Goal: Task Accomplishment & Management: Manage account settings

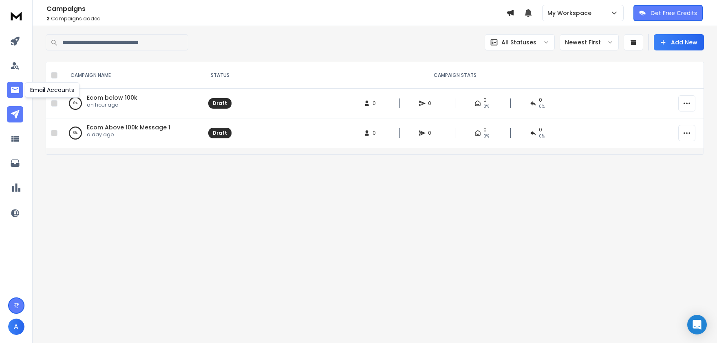
click at [16, 90] on icon at bounding box center [15, 90] width 8 height 7
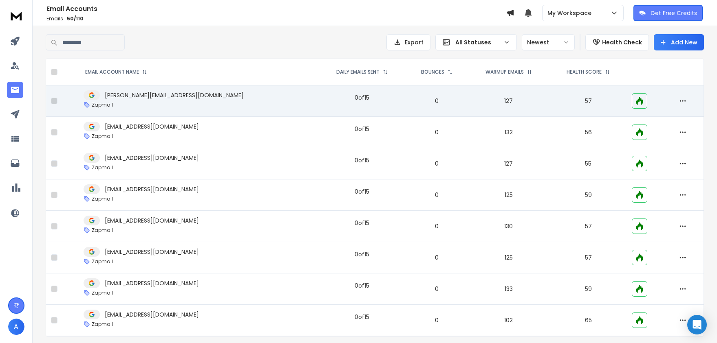
click at [206, 98] on div "alicia@globalretainiqusa.com" at bounding box center [198, 95] width 229 height 10
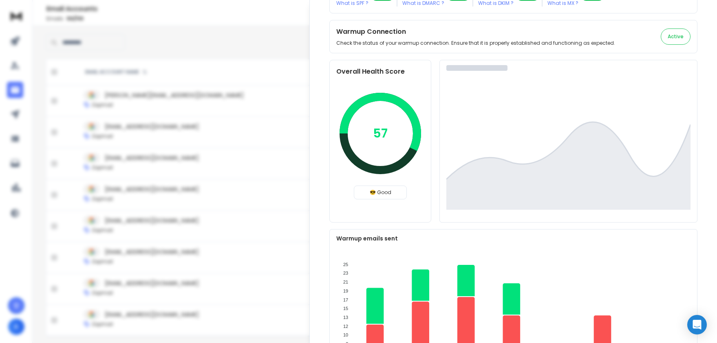
scroll to position [316, 0]
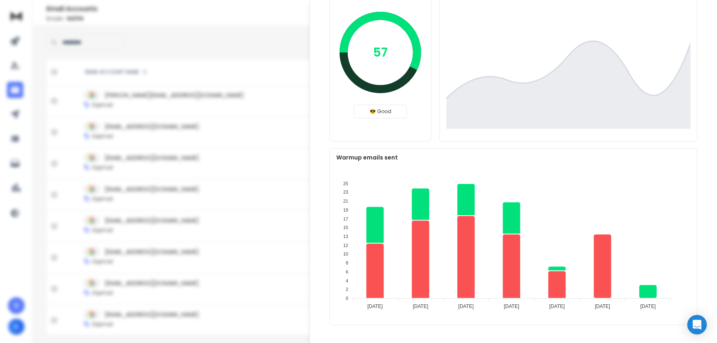
click at [257, 117] on div at bounding box center [358, 171] width 717 height 343
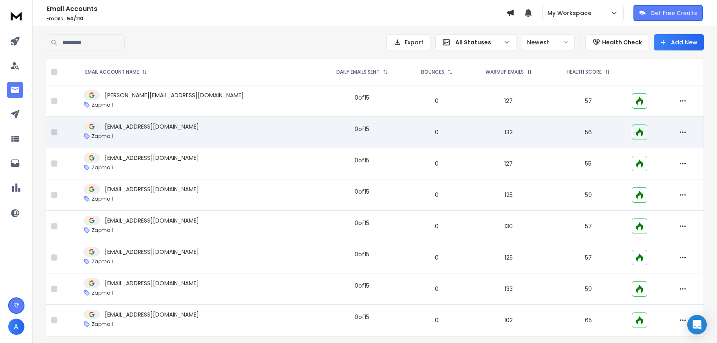
click at [217, 125] on div "ad@globalretainiqusa.com" at bounding box center [198, 127] width 229 height 10
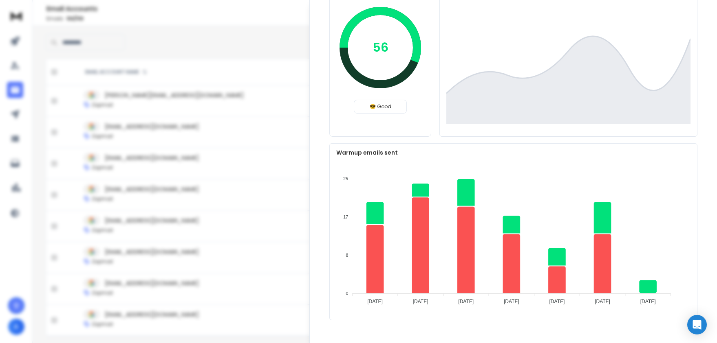
scroll to position [321, 0]
click at [293, 139] on div at bounding box center [358, 171] width 717 height 343
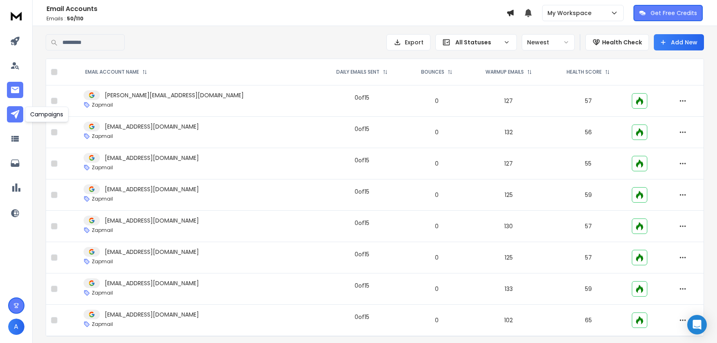
click at [16, 117] on icon at bounding box center [15, 114] width 9 height 9
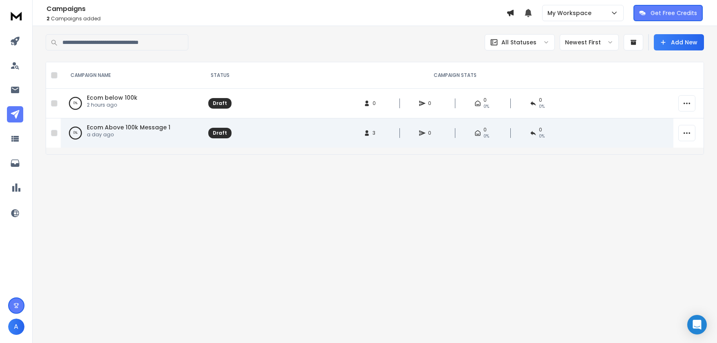
click at [121, 123] on span "Ecom Above 100k Message 1" at bounding box center [129, 127] width 84 height 8
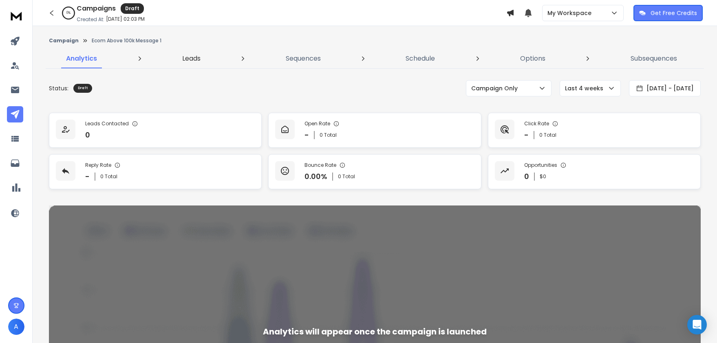
click at [184, 62] on p "Leads" at bounding box center [191, 59] width 18 height 10
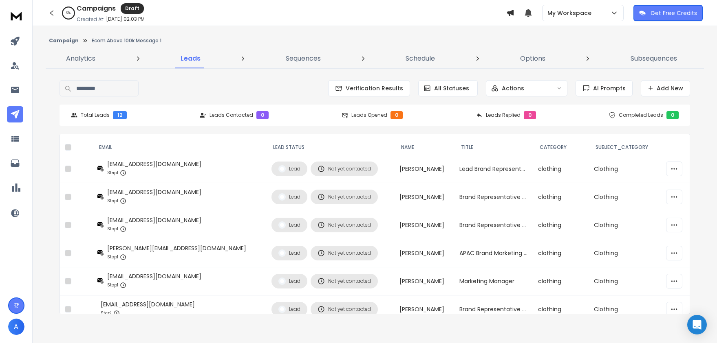
scroll to position [174, 0]
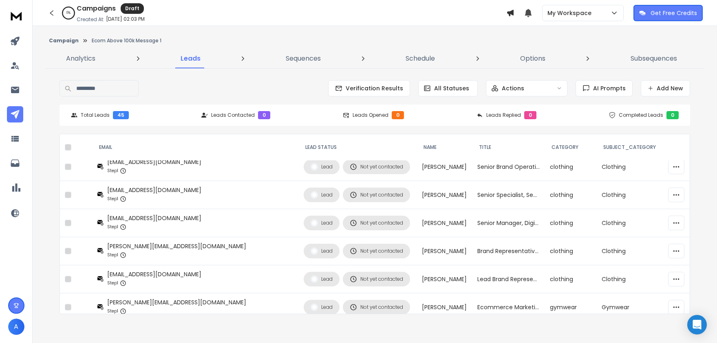
scroll to position [1118, 0]
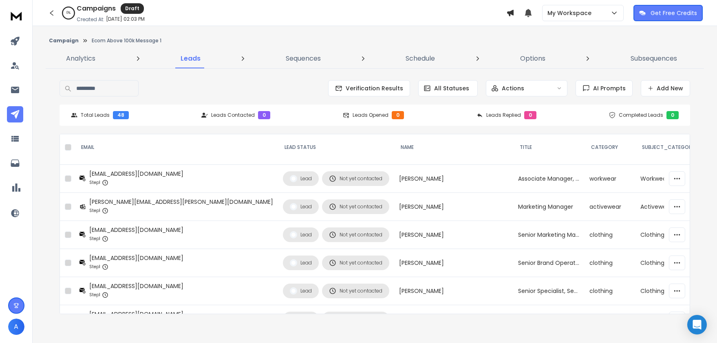
scroll to position [1202, 0]
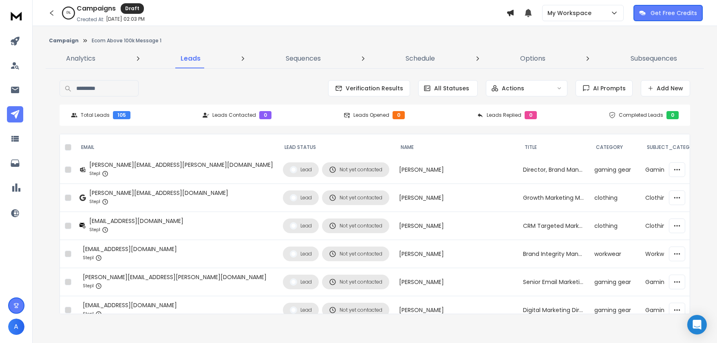
scroll to position [2804, 0]
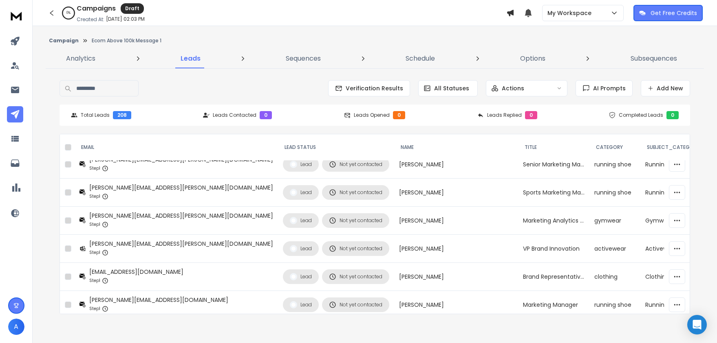
scroll to position [5700, 0]
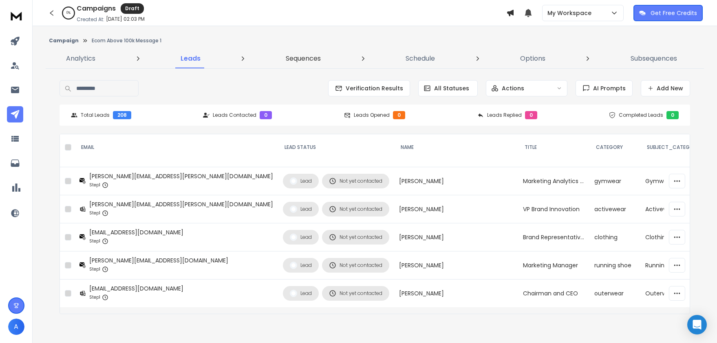
click at [295, 57] on p "Sequences" at bounding box center [303, 59] width 35 height 10
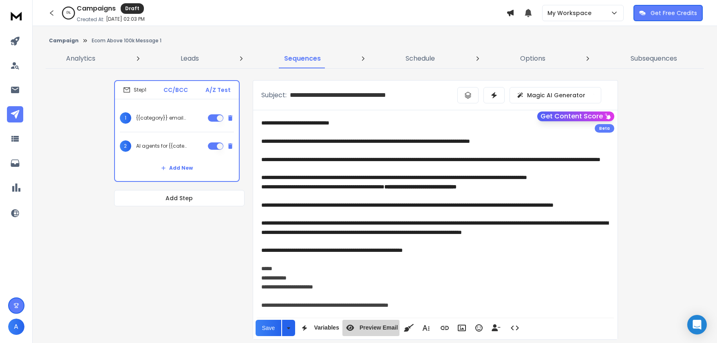
click at [367, 326] on span "Preview Email" at bounding box center [379, 328] width 42 height 7
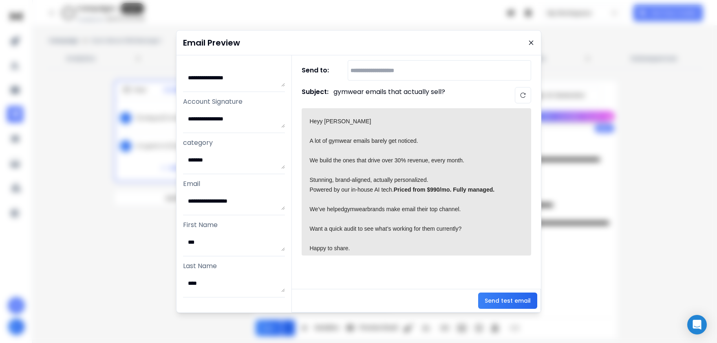
scroll to position [159, 0]
click at [212, 156] on textarea "*******" at bounding box center [234, 159] width 102 height 16
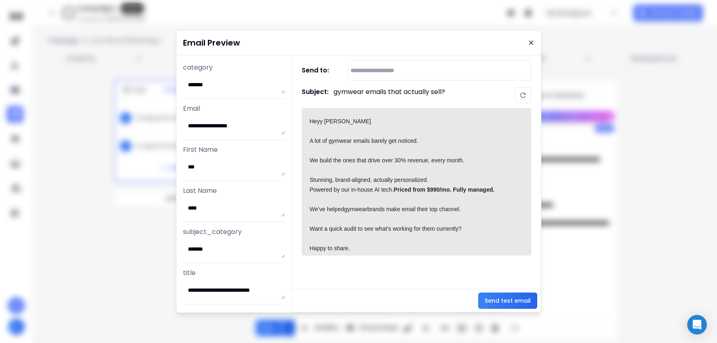
scroll to position [0, 0]
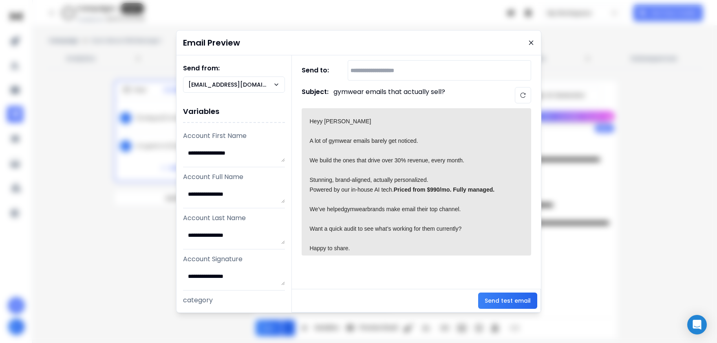
click at [530, 43] on icon at bounding box center [530, 43] width 4 height 4
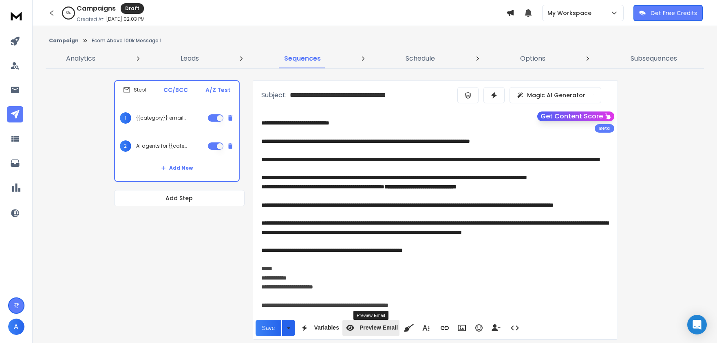
click at [372, 328] on span "Preview Email" at bounding box center [379, 328] width 42 height 7
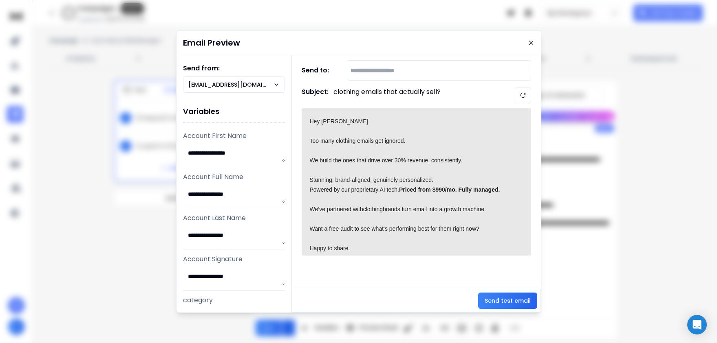
click at [530, 40] on icon at bounding box center [531, 43] width 7 height 7
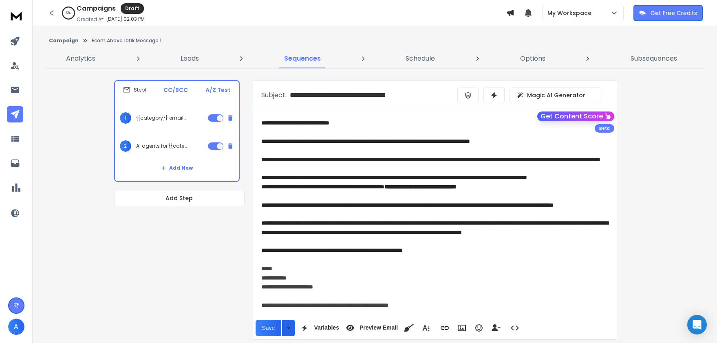
click at [163, 145] on p "AI agents for {{category}} + {30% email revenue|30% revenue from email|30%+ rev…" at bounding box center [162, 146] width 52 height 7
type input "**********"
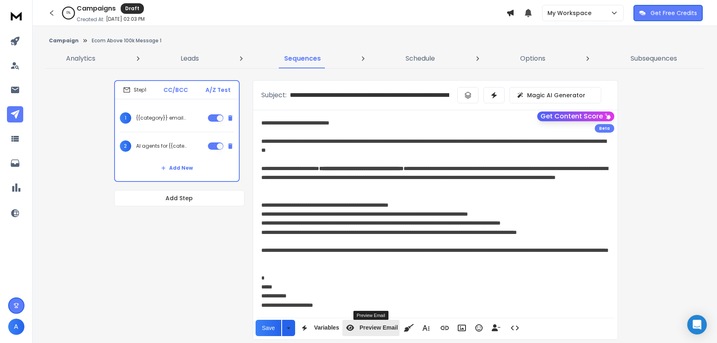
click at [379, 329] on span "Preview Email" at bounding box center [379, 328] width 42 height 7
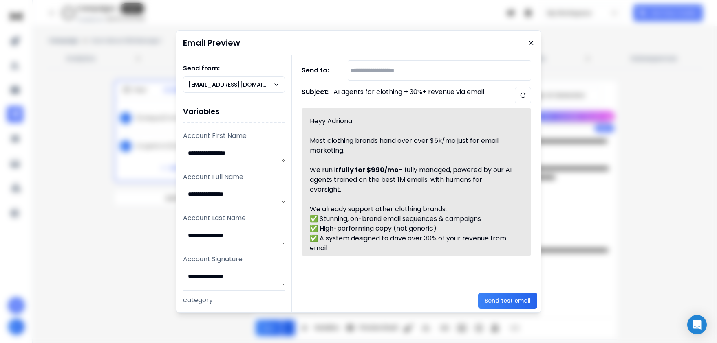
click at [533, 42] on icon at bounding box center [531, 43] width 7 height 7
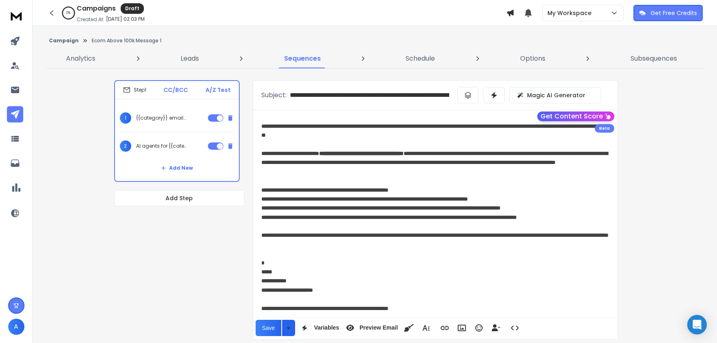
scroll to position [20, 0]
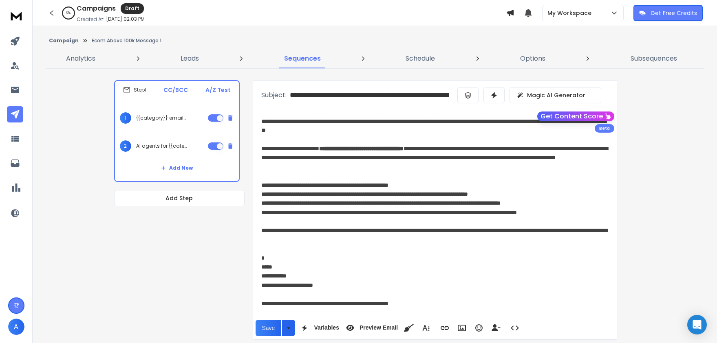
click at [326, 240] on div "**********" at bounding box center [435, 235] width 348 height 18
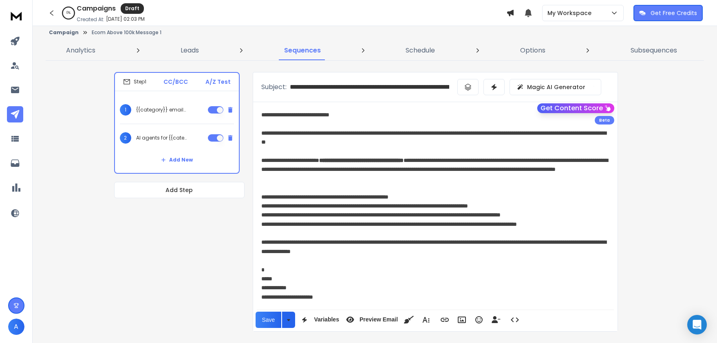
scroll to position [0, 0]
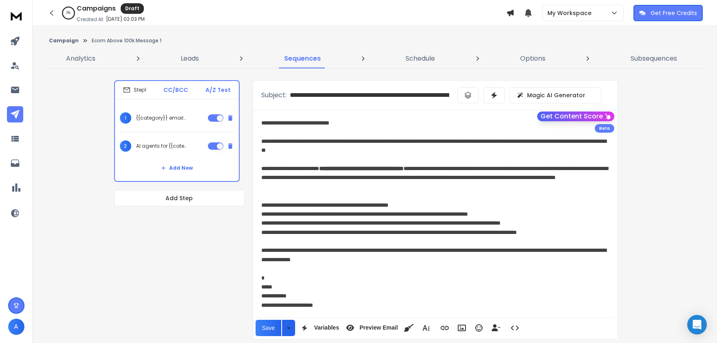
drag, startPoint x: 62, startPoint y: 39, endPoint x: 82, endPoint y: 84, distance: 49.4
click at [82, 84] on div "**********" at bounding box center [375, 188] width 658 height 309
click at [184, 59] on p "Leads" at bounding box center [189, 59] width 18 height 10
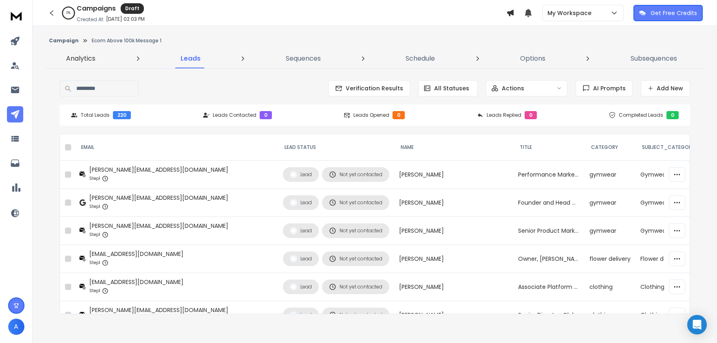
click at [89, 57] on p "Analytics" at bounding box center [80, 59] width 29 height 10
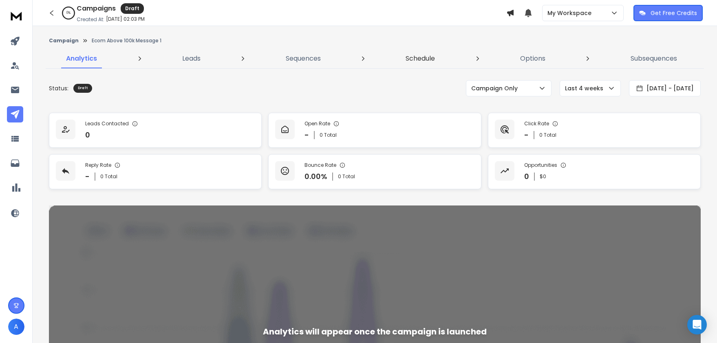
click at [435, 56] on link "Schedule" at bounding box center [419, 59] width 39 height 20
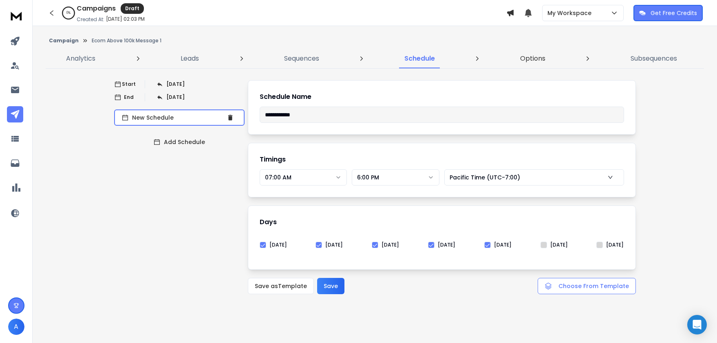
click at [525, 57] on p "Options" at bounding box center [532, 59] width 25 height 10
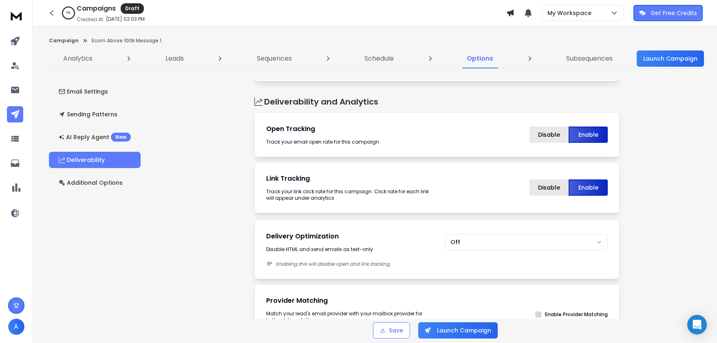
scroll to position [906, 0]
click at [548, 187] on button "Disable" at bounding box center [548, 187] width 39 height 16
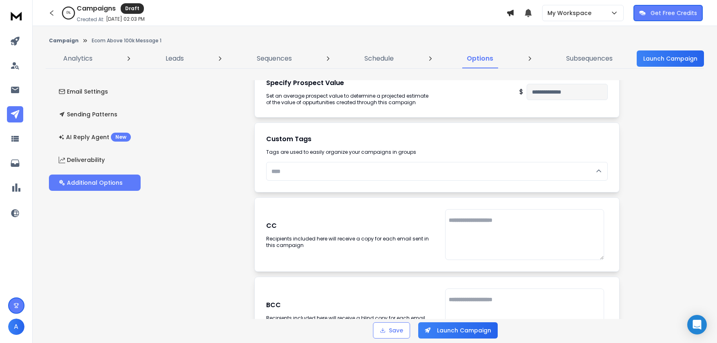
scroll to position [1586, 0]
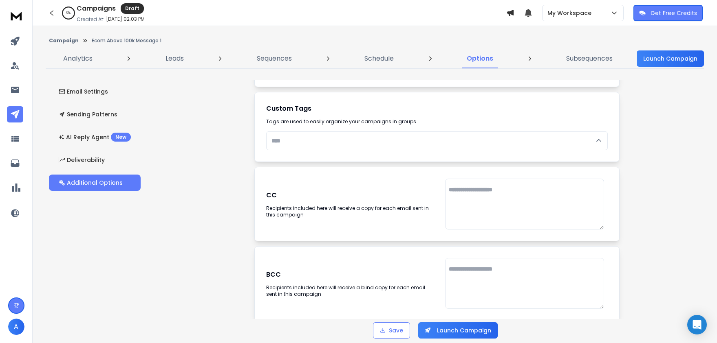
click at [454, 333] on button "Launch Campaign" at bounding box center [457, 331] width 79 height 16
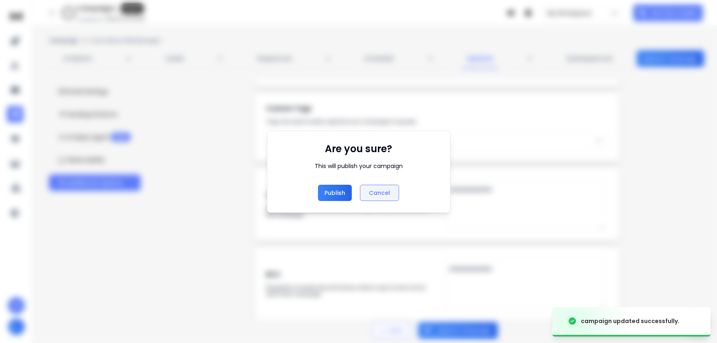
click at [333, 193] on button "Publish" at bounding box center [335, 193] width 34 height 16
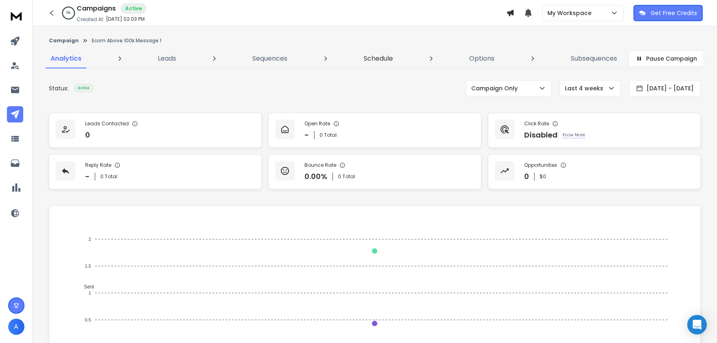
click at [376, 61] on p "Schedule" at bounding box center [377, 59] width 29 height 10
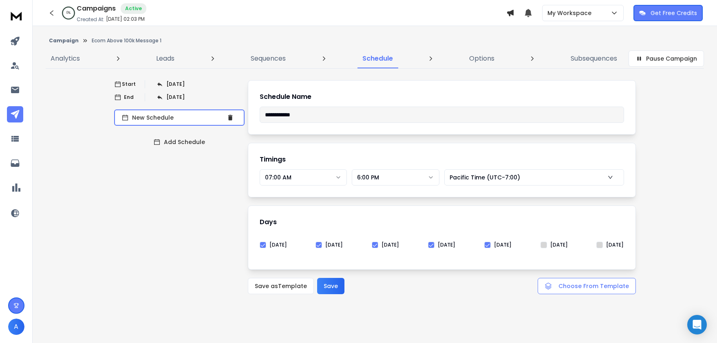
click at [384, 176] on button "6:00 PM" at bounding box center [396, 177] width 88 height 16
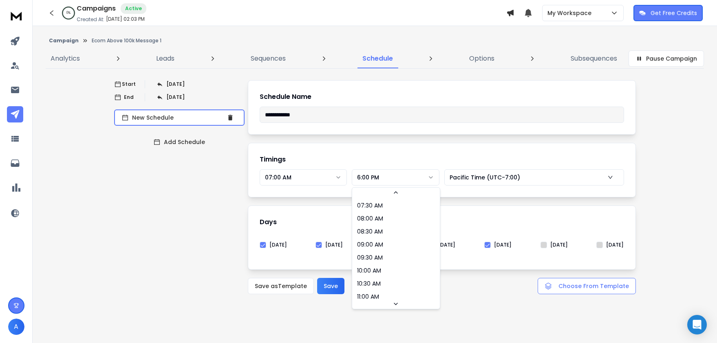
scroll to position [187, 0]
select select "********"
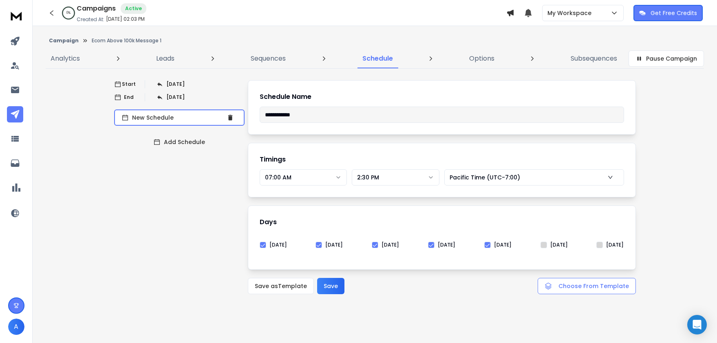
click at [289, 176] on button "07:00 AM" at bounding box center [304, 177] width 88 height 16
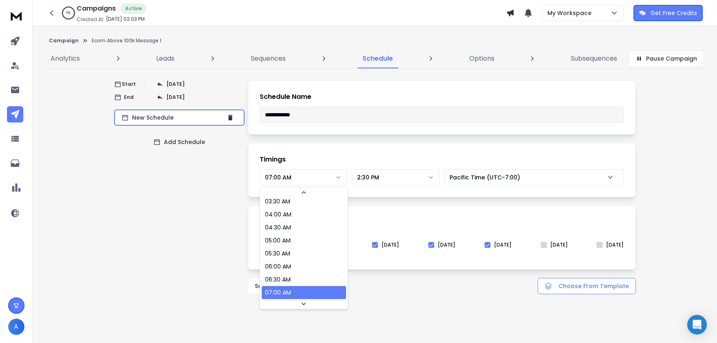
scroll to position [69, 0]
select select "********"
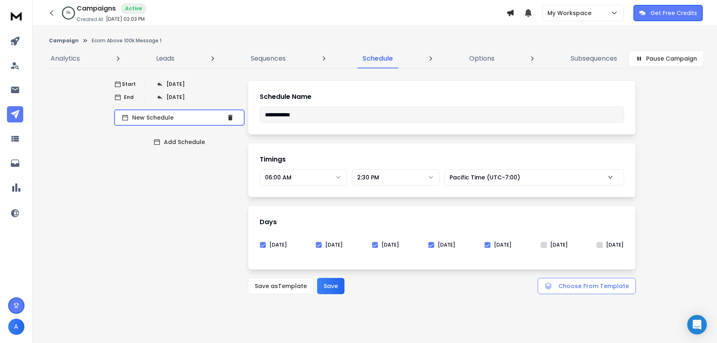
click at [231, 209] on div "**********" at bounding box center [374, 187] width 521 height 214
click at [333, 288] on button "Save" at bounding box center [330, 286] width 27 height 16
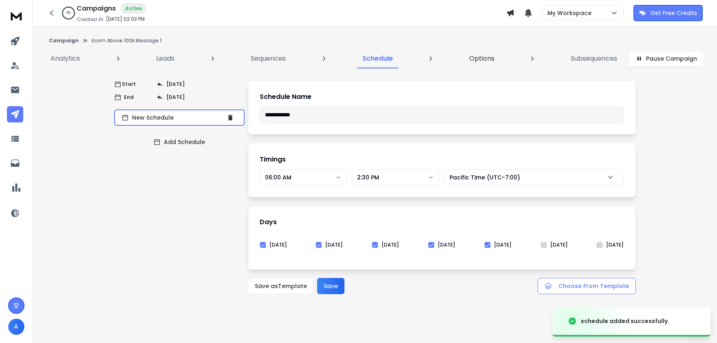
click at [482, 58] on p "Options" at bounding box center [481, 59] width 25 height 10
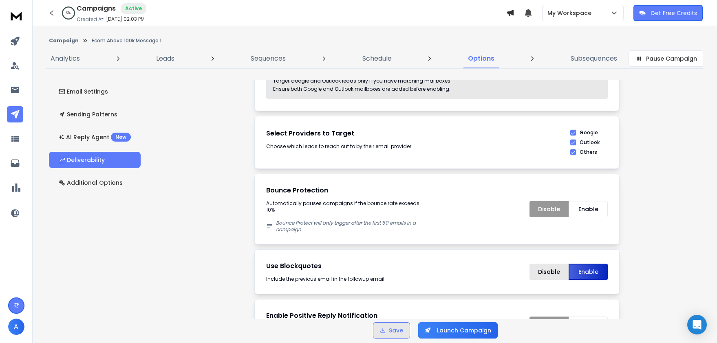
scroll to position [1197, 0]
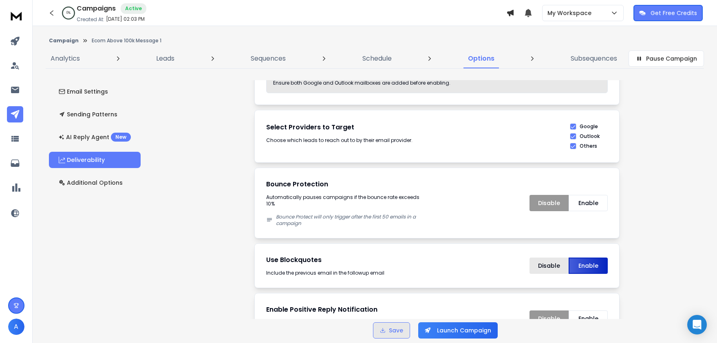
click at [397, 333] on button "Save" at bounding box center [391, 331] width 37 height 16
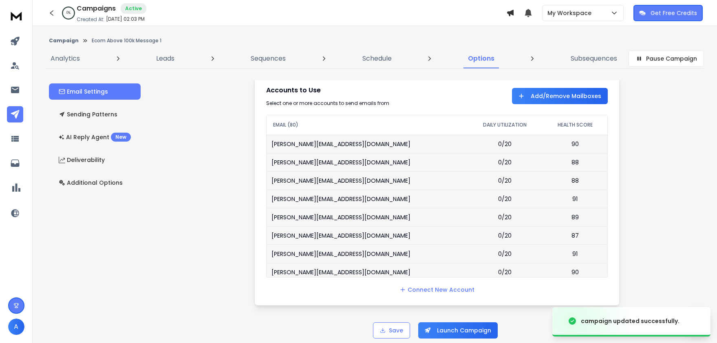
scroll to position [0, 0]
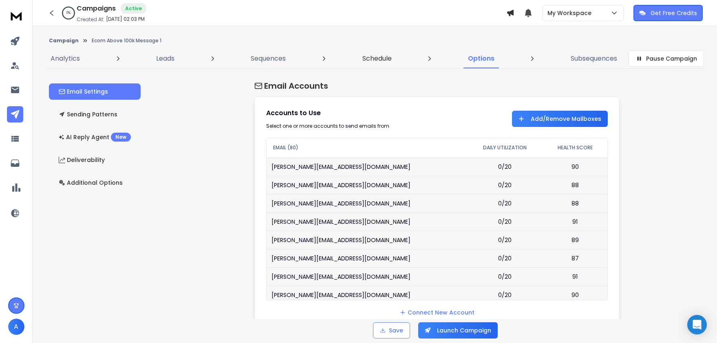
click at [376, 55] on p "Schedule" at bounding box center [376, 59] width 29 height 10
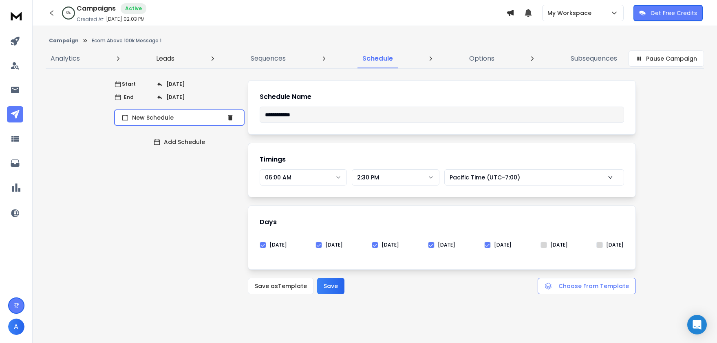
click at [167, 58] on p "Leads" at bounding box center [165, 59] width 18 height 10
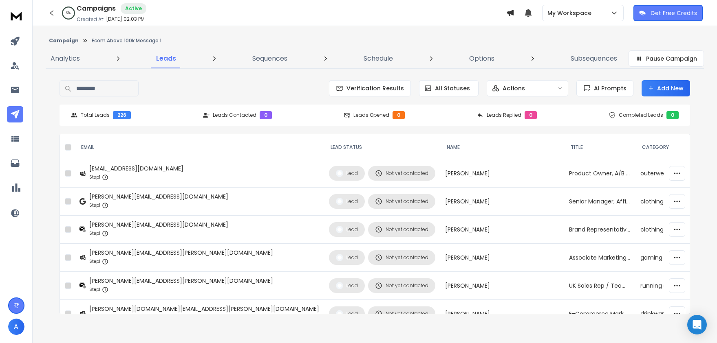
scroll to position [6206, 0]
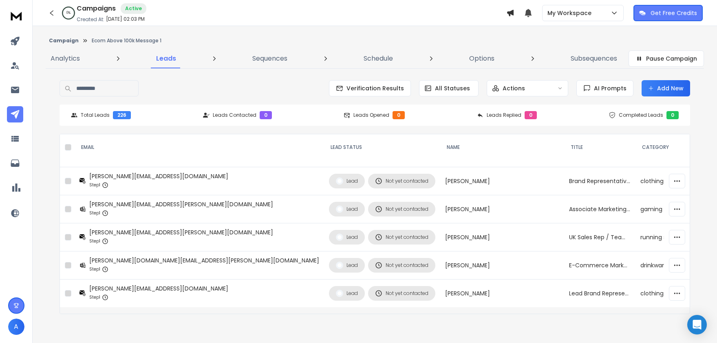
click at [107, 88] on input at bounding box center [98, 88] width 79 height 16
type input "********"
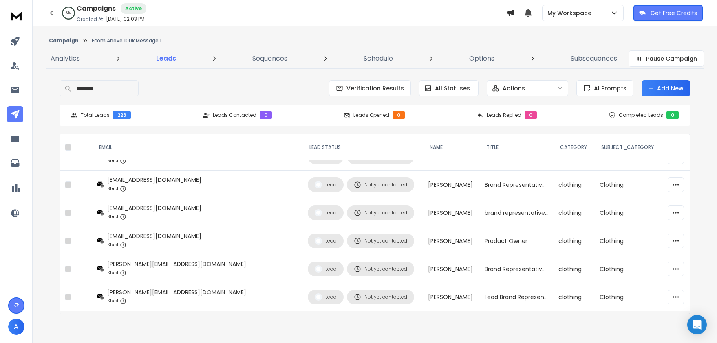
scroll to position [1790, 0]
click at [68, 295] on button "button" at bounding box center [68, 296] width 7 height 7
click at [68, 267] on button "button" at bounding box center [68, 268] width 7 height 7
click at [65, 238] on button "button" at bounding box center [68, 240] width 7 height 7
click at [68, 210] on button "button" at bounding box center [68, 212] width 7 height 7
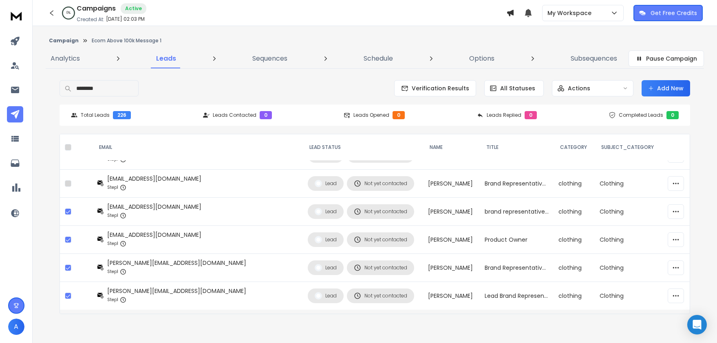
click at [70, 184] on button "button" at bounding box center [68, 183] width 7 height 7
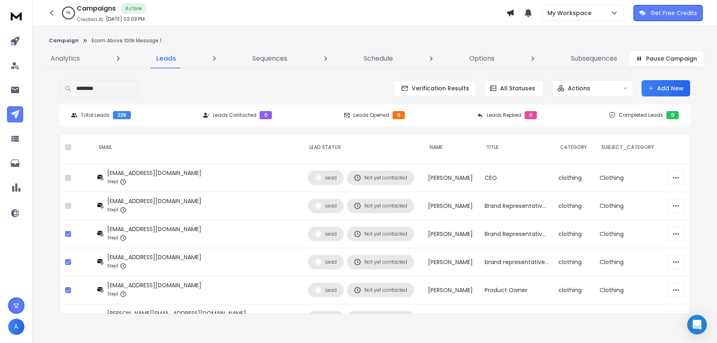
scroll to position [1725, 0]
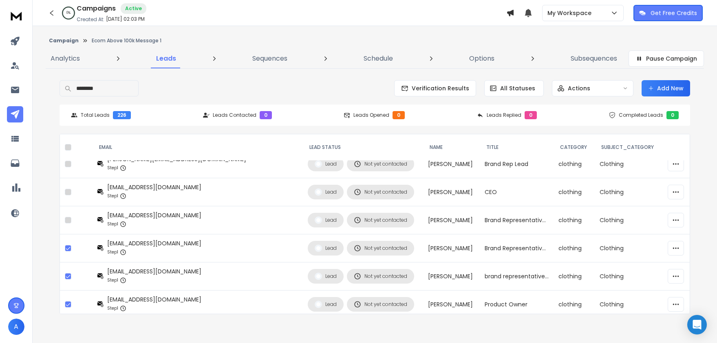
click at [67, 220] on button "button" at bounding box center [68, 220] width 7 height 7
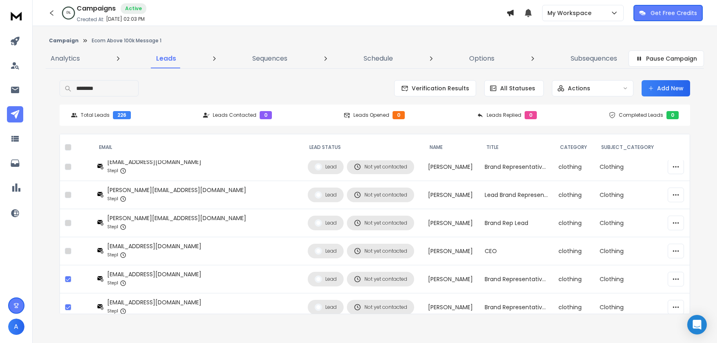
scroll to position [1666, 0]
click at [69, 223] on button "button" at bounding box center [68, 223] width 7 height 7
click at [68, 251] on button "button" at bounding box center [68, 252] width 7 height 7
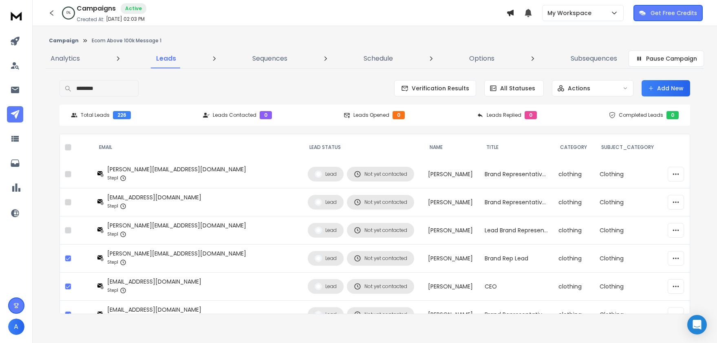
scroll to position [1627, 0]
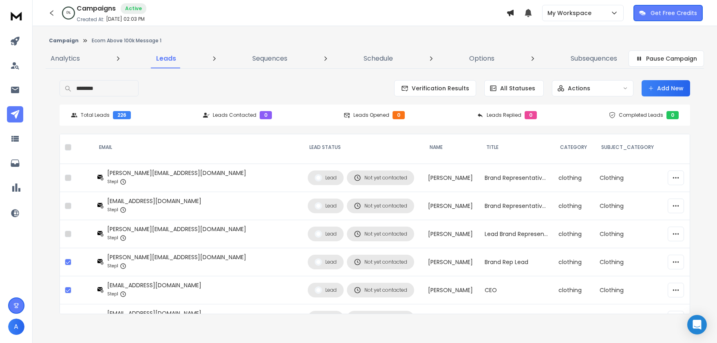
click at [68, 234] on button "button" at bounding box center [68, 234] width 7 height 7
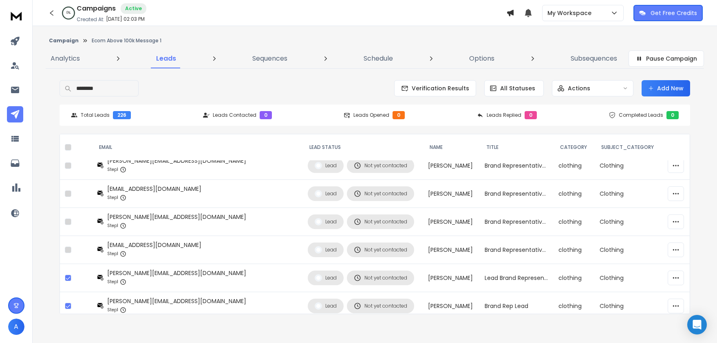
scroll to position [1580, 0]
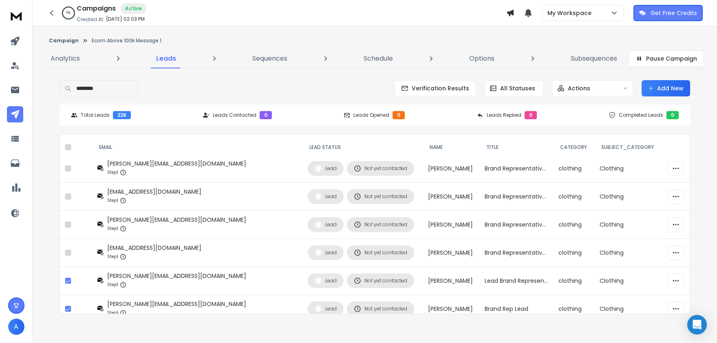
click at [69, 250] on button "button" at bounding box center [68, 253] width 7 height 7
click at [68, 225] on button "button" at bounding box center [68, 225] width 7 height 7
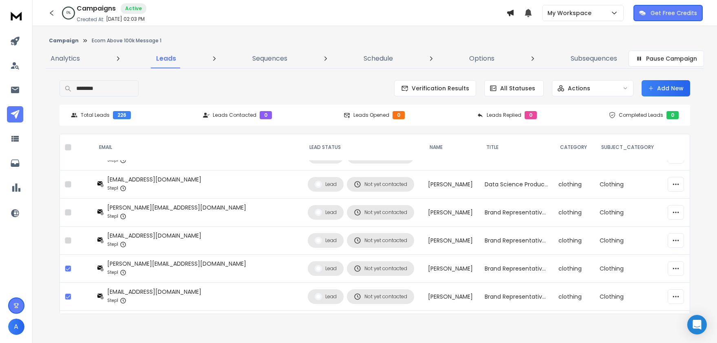
scroll to position [1531, 0]
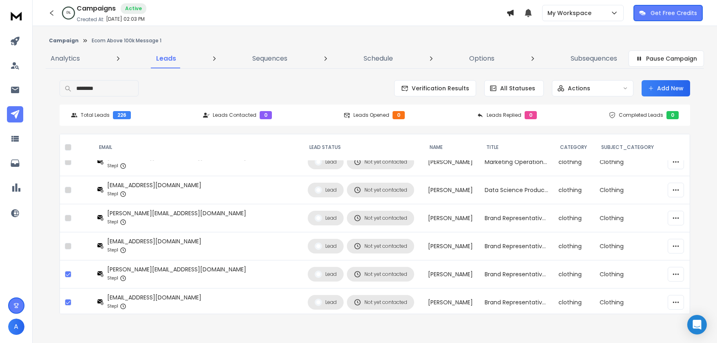
drag, startPoint x: 69, startPoint y: 245, endPoint x: 69, endPoint y: 239, distance: 6.5
click at [69, 245] on button "button" at bounding box center [68, 246] width 7 height 7
click at [69, 217] on button "button" at bounding box center [68, 218] width 7 height 7
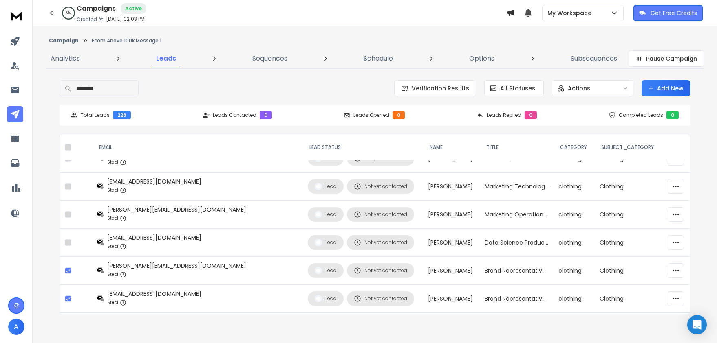
scroll to position [1469, 0]
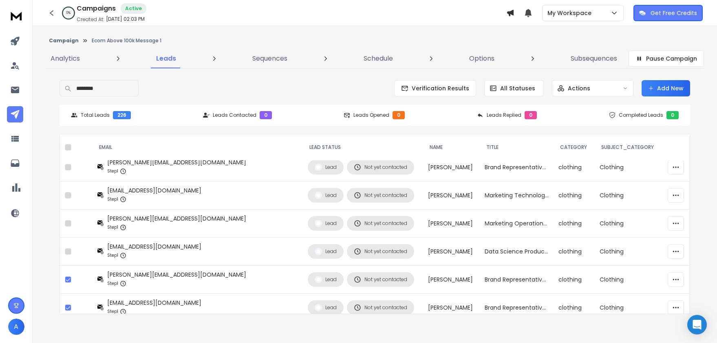
click at [67, 253] on button "button" at bounding box center [68, 252] width 7 height 7
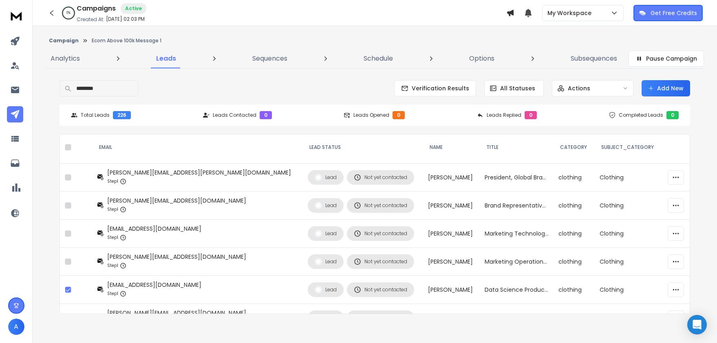
scroll to position [1429, 0]
click at [67, 235] on button "button" at bounding box center [68, 235] width 7 height 7
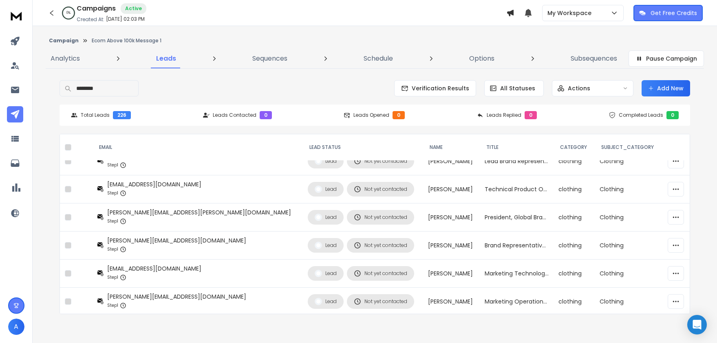
scroll to position [1390, 0]
click at [68, 246] on button "button" at bounding box center [68, 247] width 7 height 7
click at [68, 219] on button "button" at bounding box center [68, 219] width 7 height 7
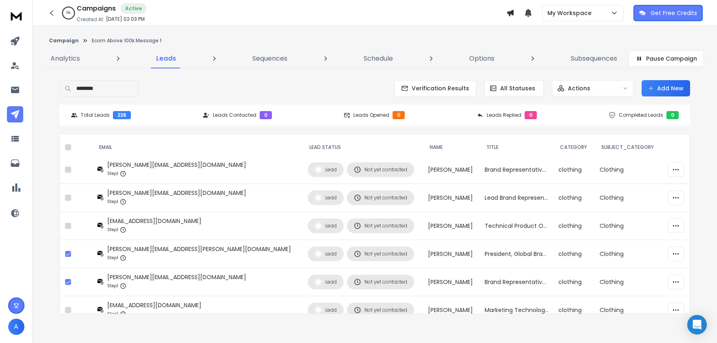
scroll to position [1349, 0]
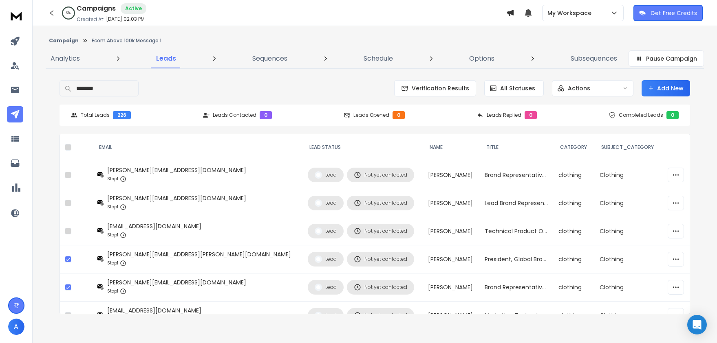
click at [68, 231] on button "button" at bounding box center [68, 231] width 7 height 7
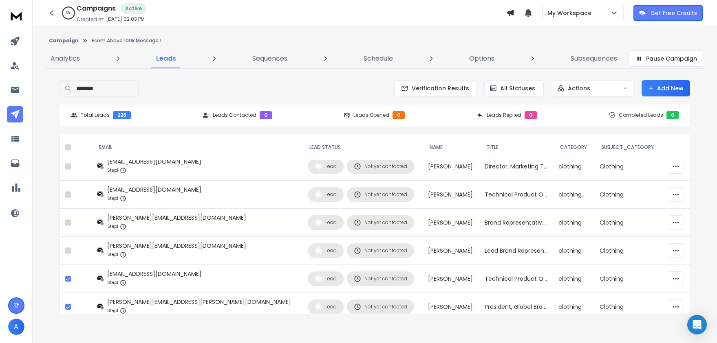
scroll to position [1297, 0]
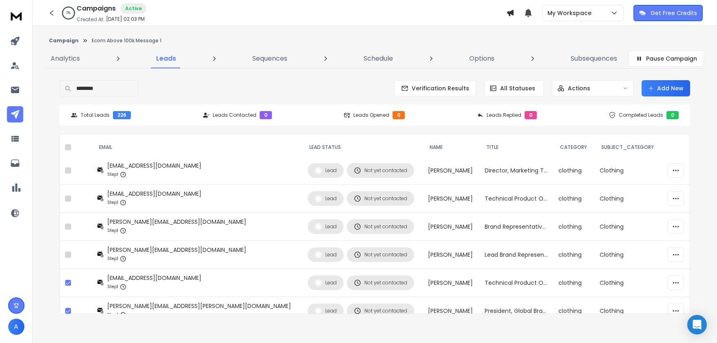
click at [69, 255] on button "button" at bounding box center [68, 255] width 7 height 7
click at [68, 227] on button "button" at bounding box center [68, 227] width 7 height 7
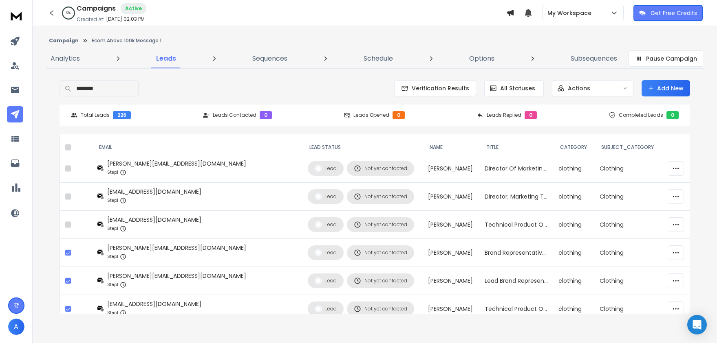
scroll to position [1269, 0]
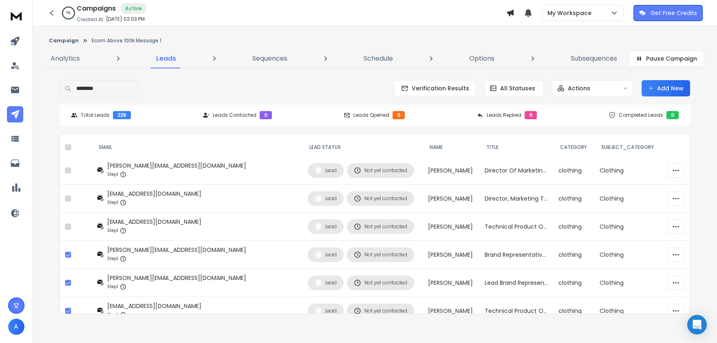
click at [68, 226] on button "button" at bounding box center [68, 227] width 7 height 7
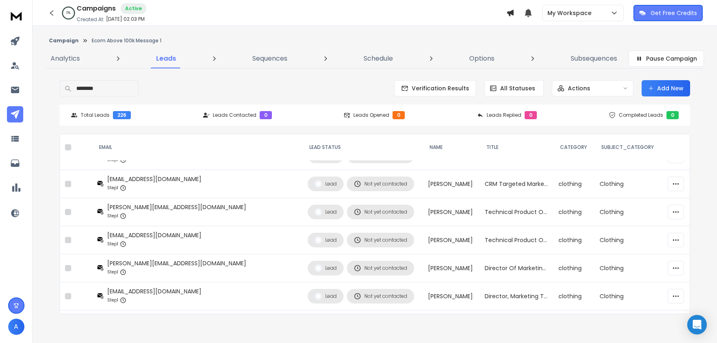
scroll to position [1170, 0]
click at [67, 241] on button "button" at bounding box center [68, 242] width 7 height 7
click at [68, 214] on button "button" at bounding box center [68, 214] width 7 height 7
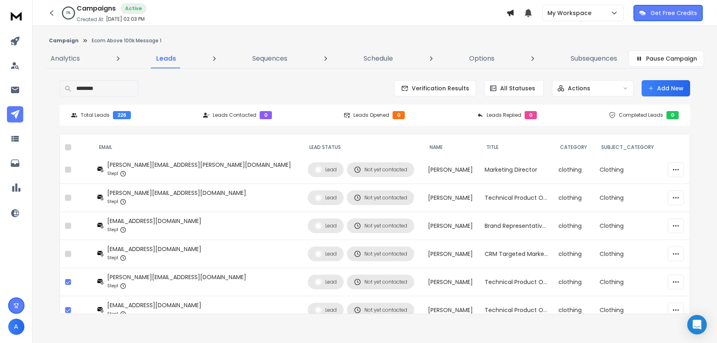
scroll to position [1097, 0]
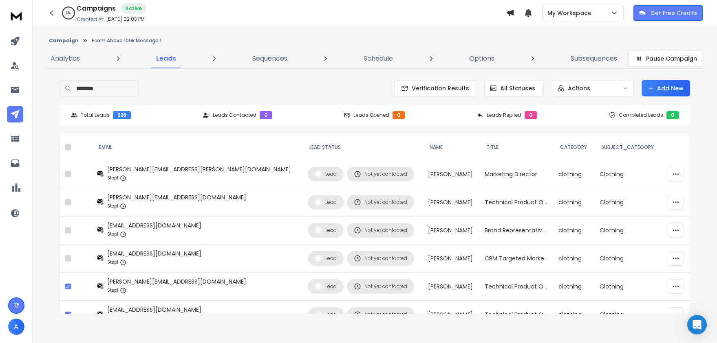
click at [68, 230] on button "button" at bounding box center [68, 230] width 7 height 7
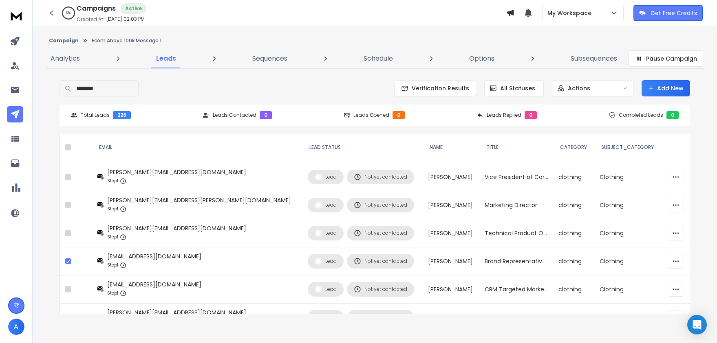
click at [68, 234] on button "button" at bounding box center [68, 233] width 7 height 7
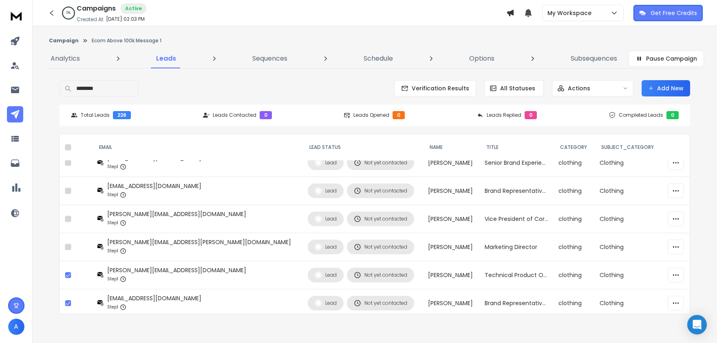
scroll to position [1023, 0]
click at [68, 219] on button "button" at bounding box center [68, 220] width 7 height 7
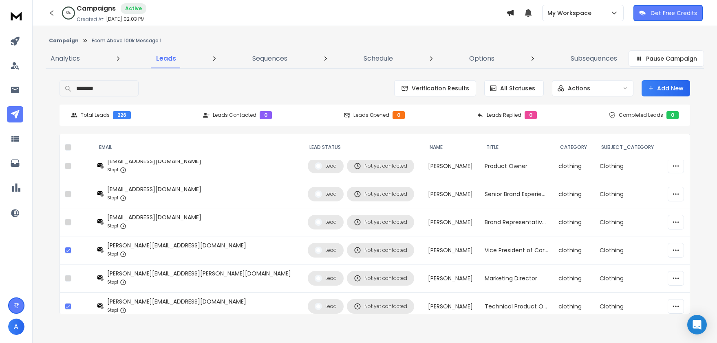
scroll to position [991, 0]
click at [66, 224] on button "button" at bounding box center [68, 224] width 7 height 7
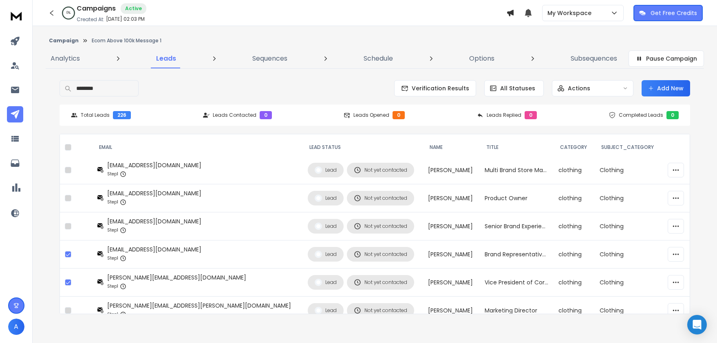
scroll to position [959, 0]
click at [68, 227] on button "button" at bounding box center [68, 227] width 7 height 7
click at [70, 227] on button "button" at bounding box center [68, 225] width 7 height 7
click at [67, 198] on button "button" at bounding box center [68, 197] width 7 height 7
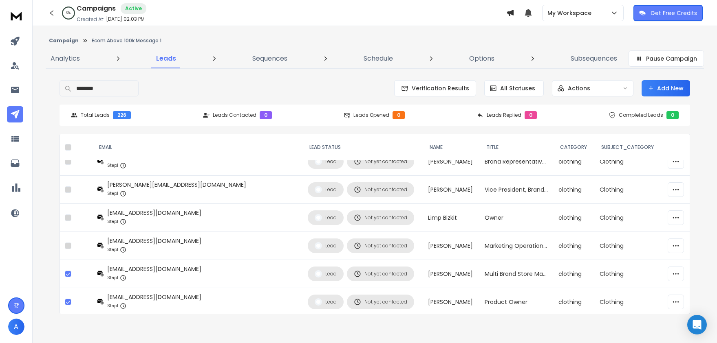
scroll to position [853, 0]
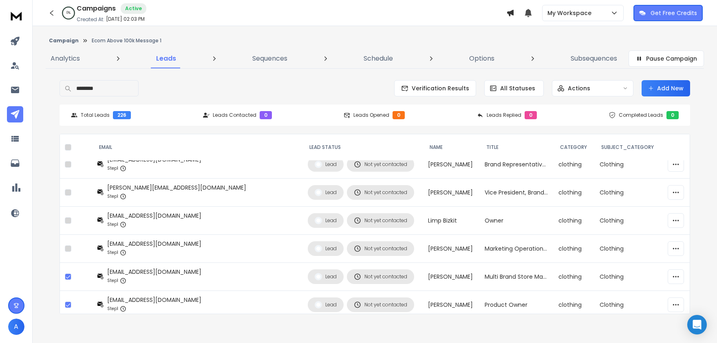
click at [69, 219] on button "button" at bounding box center [68, 221] width 7 height 7
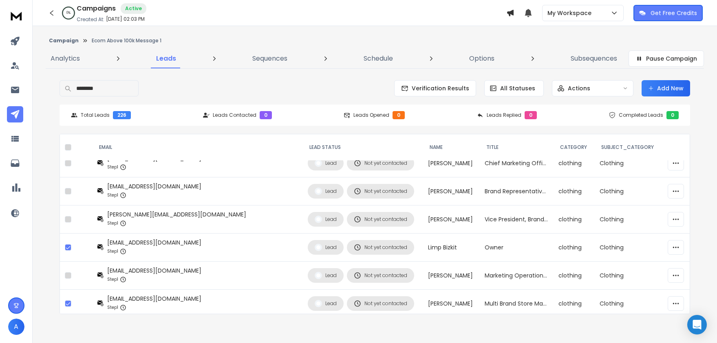
scroll to position [823, 0]
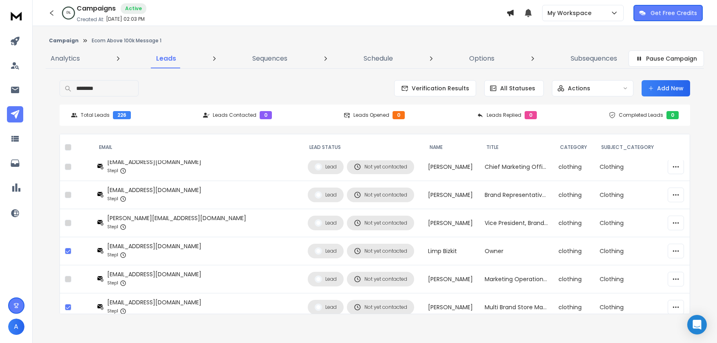
click at [68, 222] on button "button" at bounding box center [68, 223] width 7 height 7
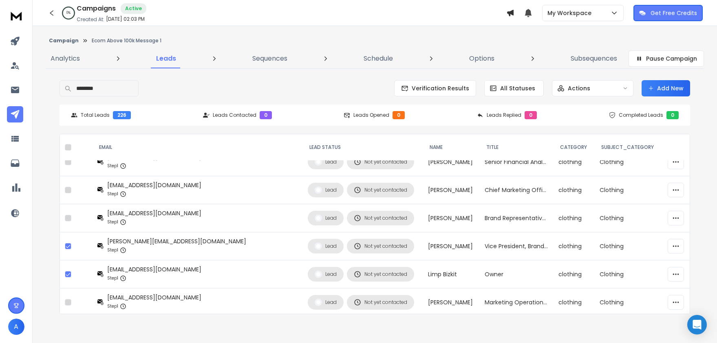
scroll to position [798, 0]
click at [68, 218] on button "button" at bounding box center [68, 219] width 7 height 7
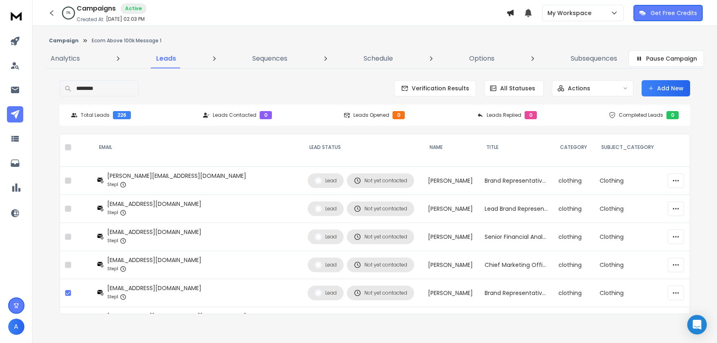
scroll to position [724, 0]
click at [68, 236] on button "button" at bounding box center [68, 237] width 7 height 7
click at [68, 209] on button "button" at bounding box center [68, 209] width 7 height 7
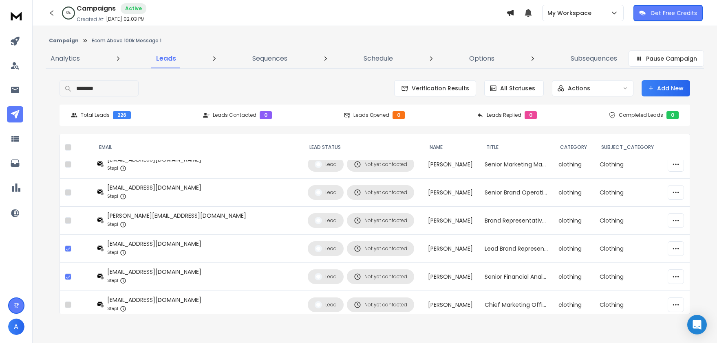
scroll to position [684, 0]
click at [71, 221] on div at bounding box center [79, 221] width 28 height 7
click at [69, 221] on button "button" at bounding box center [68, 221] width 7 height 7
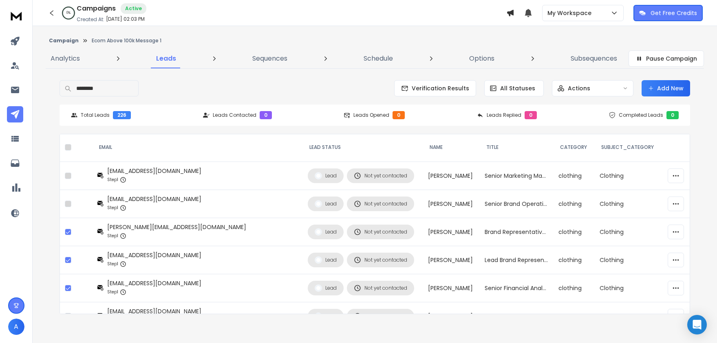
scroll to position [669, 0]
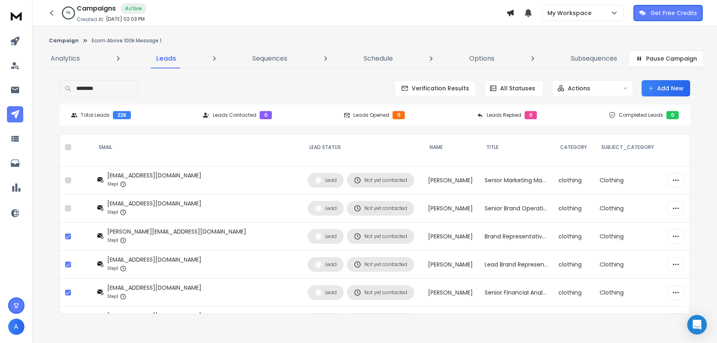
click at [67, 208] on button "button" at bounding box center [68, 208] width 7 height 7
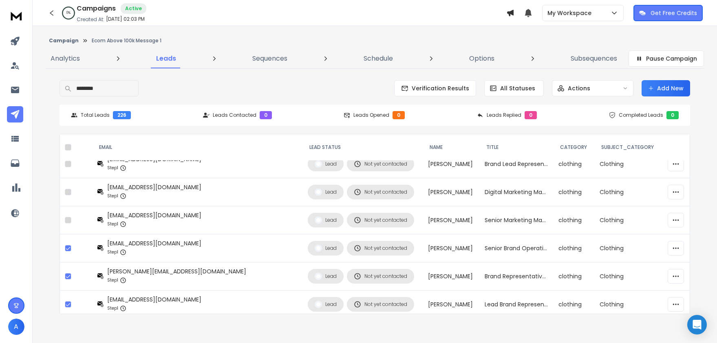
scroll to position [625, 0]
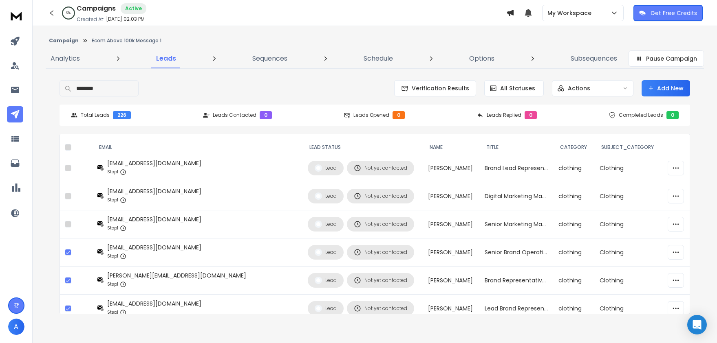
click at [69, 222] on button "button" at bounding box center [68, 224] width 7 height 7
click at [68, 197] on button "button" at bounding box center [68, 196] width 7 height 7
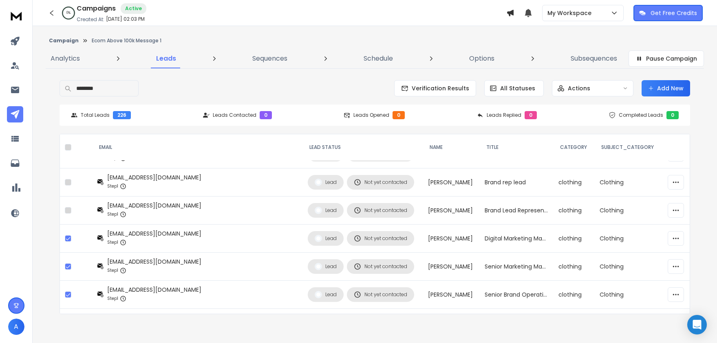
scroll to position [582, 0]
click at [67, 212] on button "button" at bounding box center [68, 211] width 7 height 7
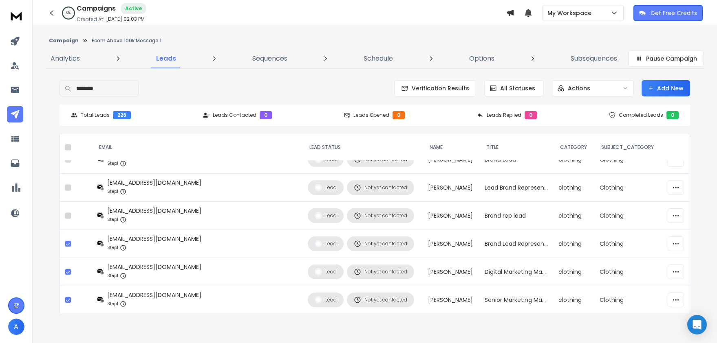
scroll to position [548, 0]
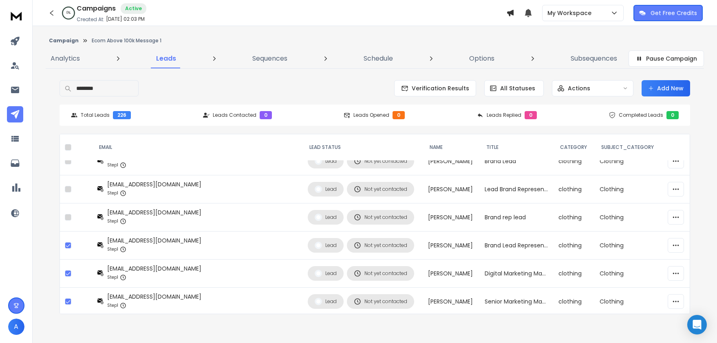
click at [68, 217] on button "button" at bounding box center [68, 217] width 7 height 7
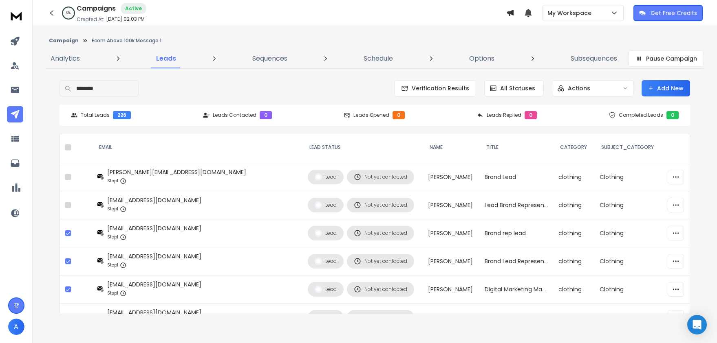
scroll to position [528, 0]
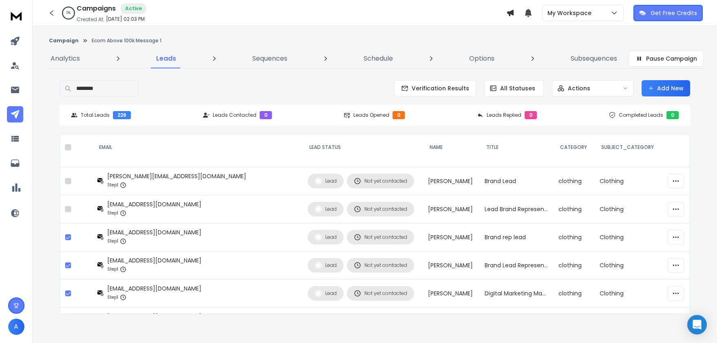
click at [69, 209] on button "button" at bounding box center [68, 209] width 7 height 7
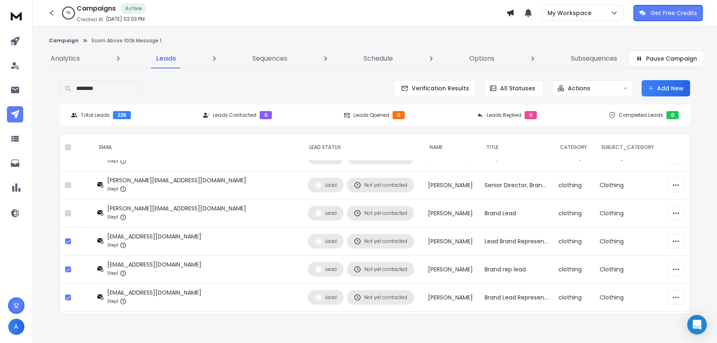
click at [69, 213] on button "button" at bounding box center [68, 213] width 7 height 7
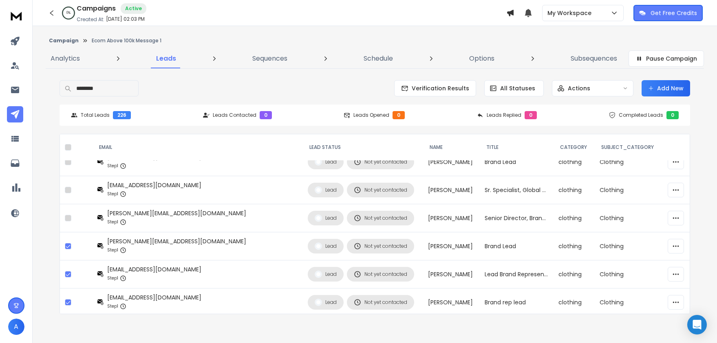
scroll to position [462, 0]
click at [68, 219] on button "button" at bounding box center [68, 219] width 7 height 7
click at [67, 191] on button "button" at bounding box center [68, 191] width 7 height 7
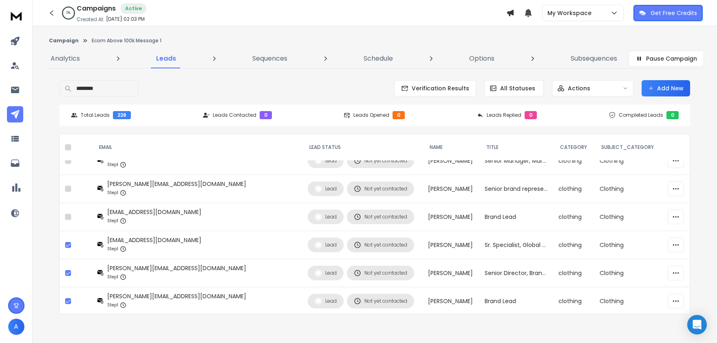
scroll to position [408, 0]
click at [69, 216] on button "button" at bounding box center [68, 216] width 7 height 7
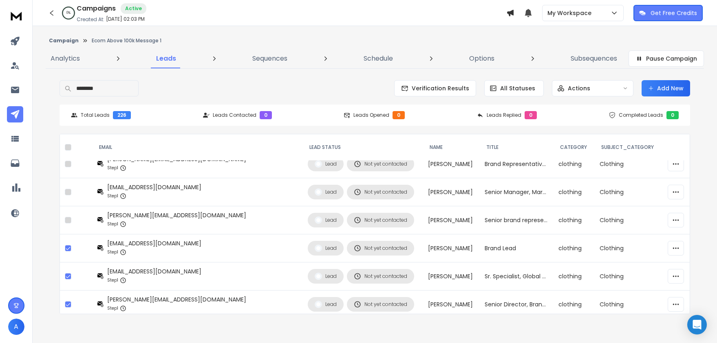
scroll to position [375, 0]
click at [68, 220] on button "button" at bounding box center [68, 221] width 7 height 7
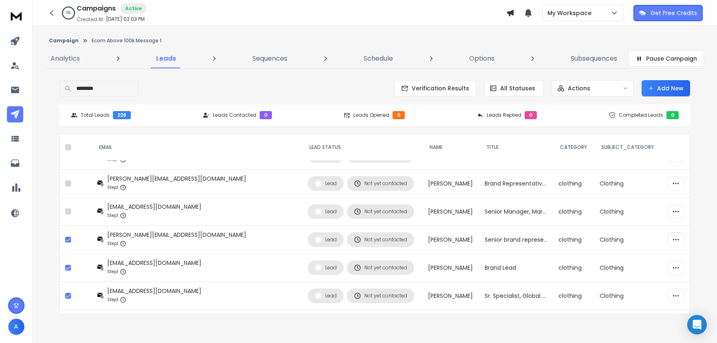
scroll to position [356, 0]
click at [69, 213] on button "button" at bounding box center [68, 212] width 7 height 7
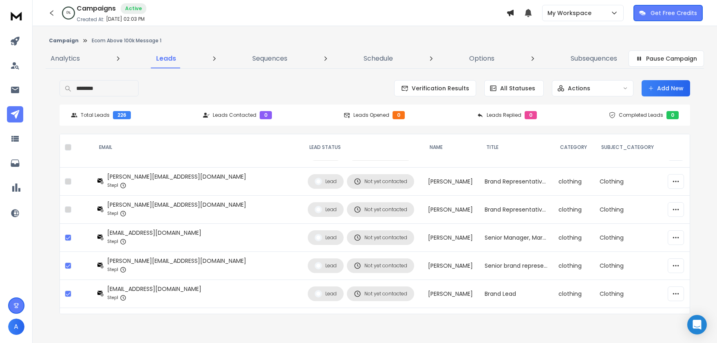
scroll to position [327, 0]
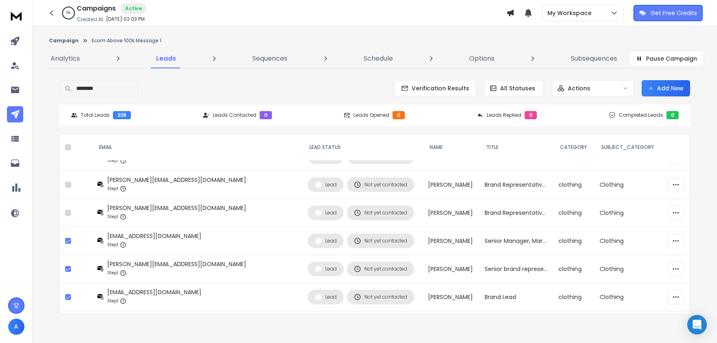
click at [68, 213] on button "button" at bounding box center [68, 213] width 7 height 7
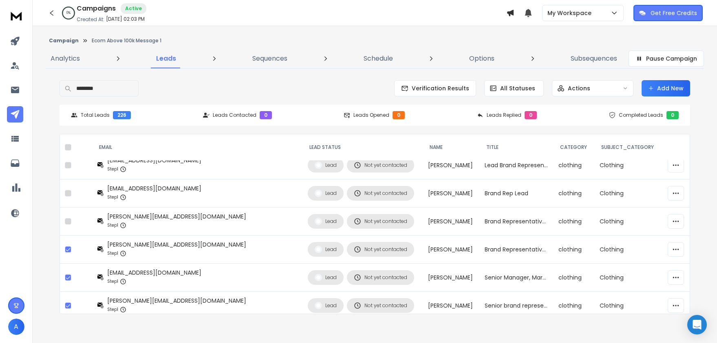
scroll to position [288, 0]
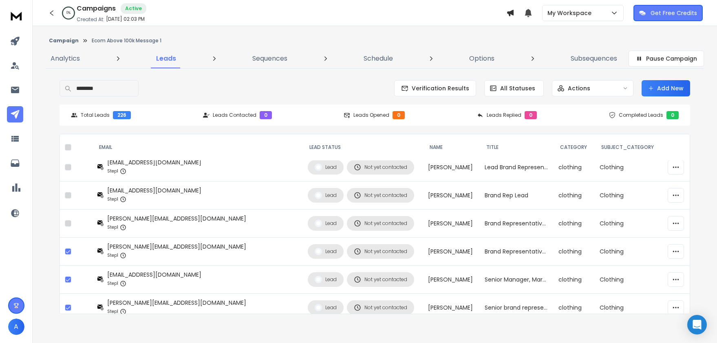
click at [68, 224] on button "button" at bounding box center [68, 223] width 7 height 7
click at [68, 196] on button "button" at bounding box center [68, 195] width 7 height 7
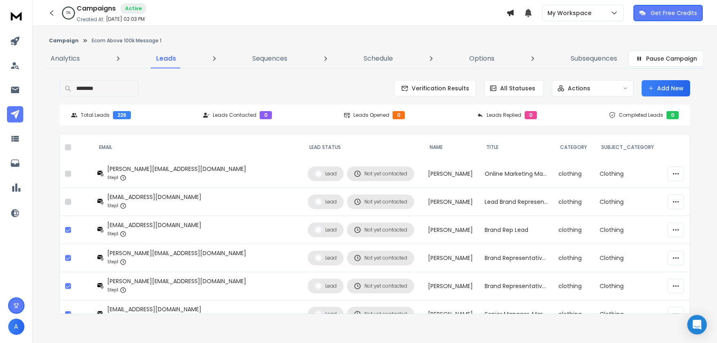
click at [68, 201] on button "button" at bounding box center [68, 202] width 7 height 7
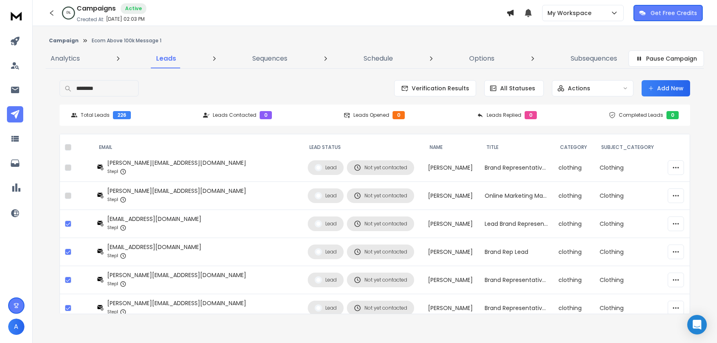
scroll to position [218, 0]
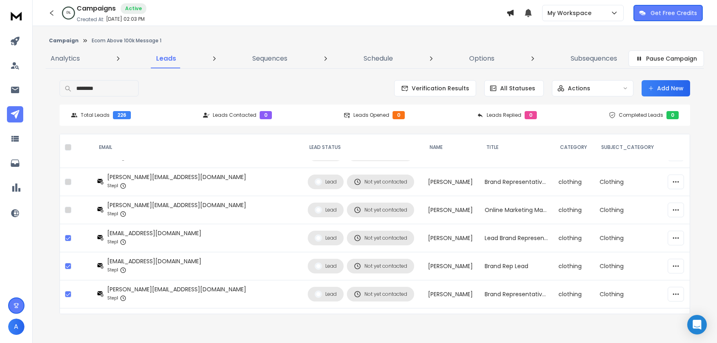
click at [69, 210] on button "button" at bounding box center [68, 210] width 7 height 7
click at [68, 209] on button "button" at bounding box center [68, 210] width 7 height 7
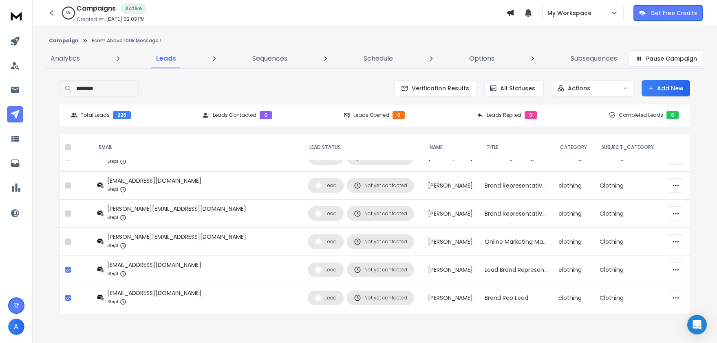
scroll to position [185, 0]
click at [67, 215] on button "button" at bounding box center [68, 215] width 7 height 7
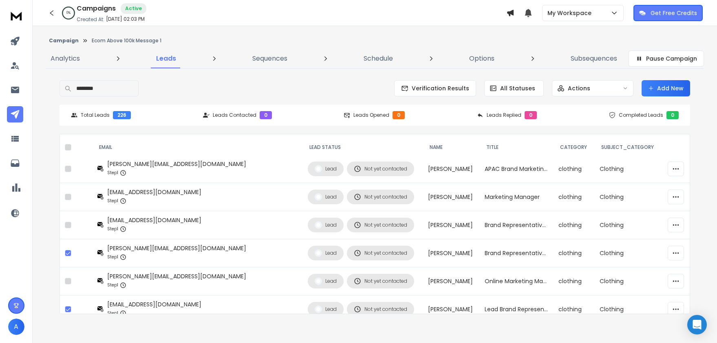
scroll to position [145, 0]
click at [68, 226] on button "button" at bounding box center [68, 226] width 7 height 7
click at [68, 199] on button "button" at bounding box center [68, 198] width 7 height 7
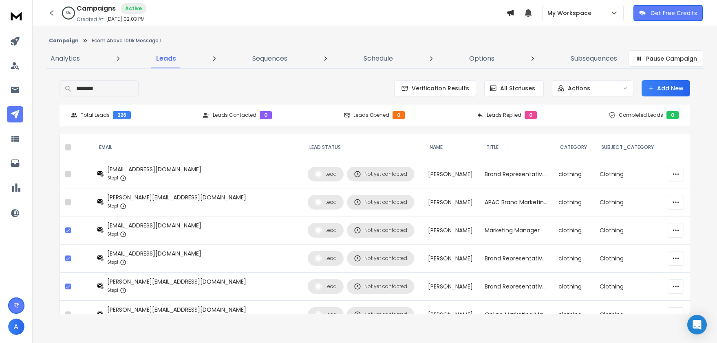
scroll to position [112, 0]
click at [68, 202] on button "button" at bounding box center [68, 203] width 7 height 7
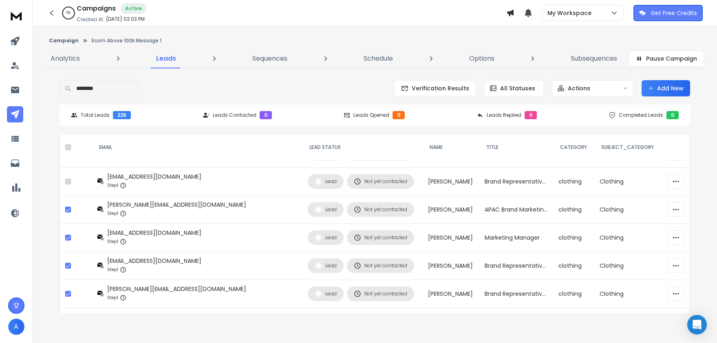
scroll to position [103, 0]
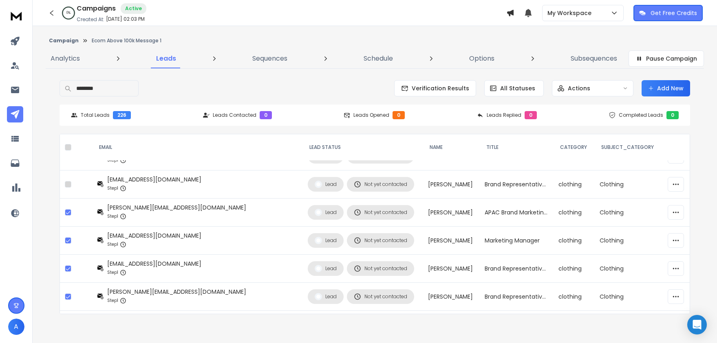
click at [68, 241] on button "button" at bounding box center [68, 241] width 7 height 7
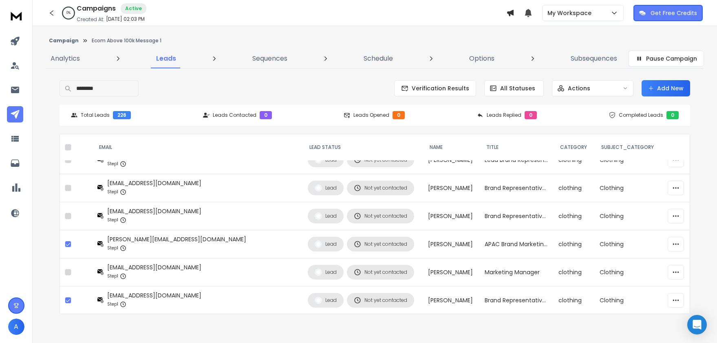
scroll to position [68, 0]
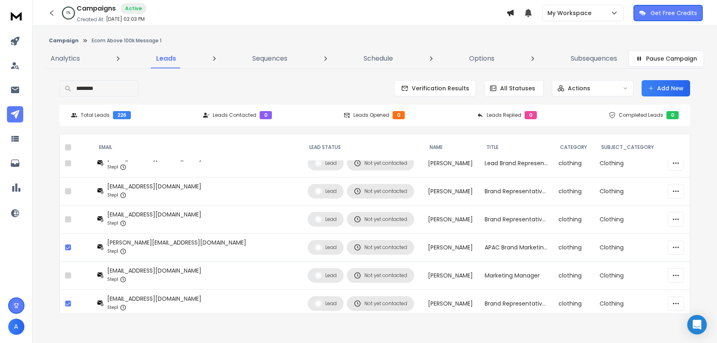
click at [69, 218] on button "button" at bounding box center [68, 219] width 7 height 7
click at [70, 194] on button "button" at bounding box center [68, 191] width 7 height 7
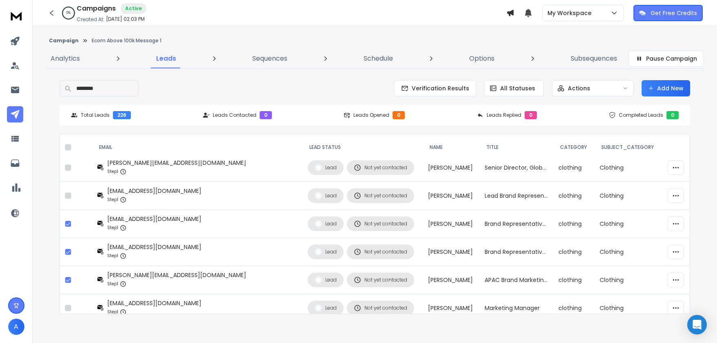
scroll to position [32, 0]
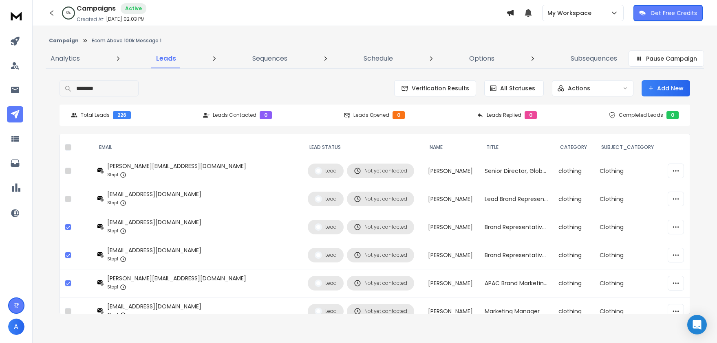
click at [69, 198] on button "button" at bounding box center [68, 199] width 7 height 7
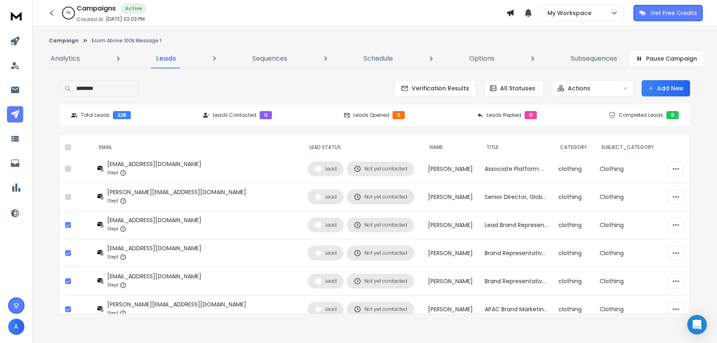
scroll to position [4, 0]
click at [68, 197] on button "button" at bounding box center [68, 198] width 7 height 7
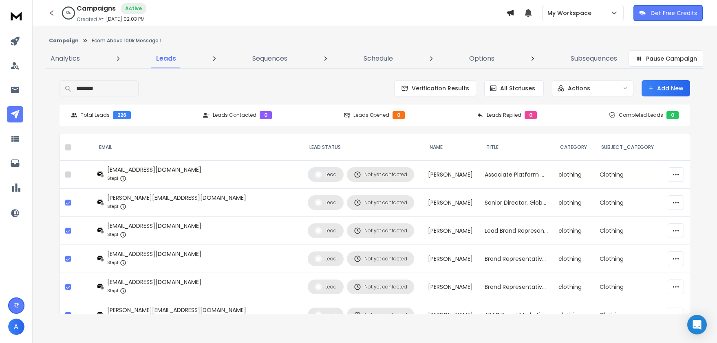
click at [68, 174] on button "button" at bounding box center [68, 175] width 7 height 7
click at [577, 89] on p "Actions" at bounding box center [578, 88] width 22 height 8
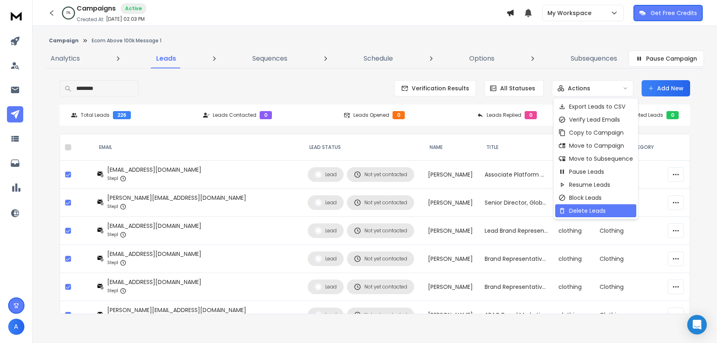
click at [582, 209] on p "Delete Leads" at bounding box center [587, 211] width 37 height 8
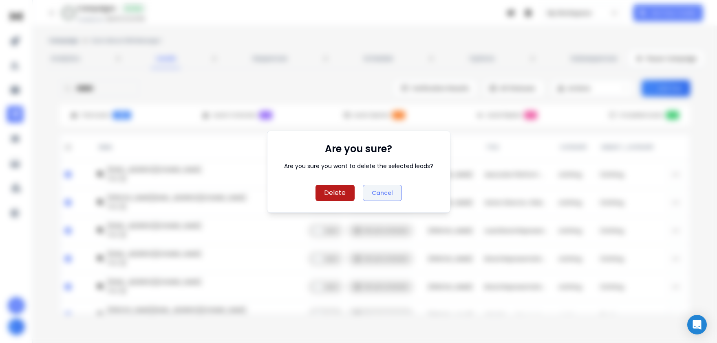
click at [334, 189] on button "Delete" at bounding box center [334, 193] width 39 height 16
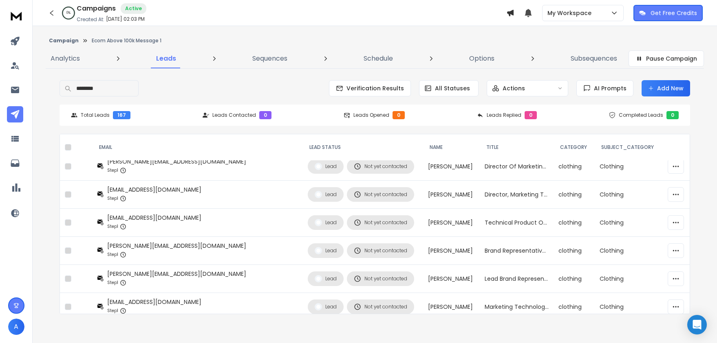
scroll to position [1315, 0]
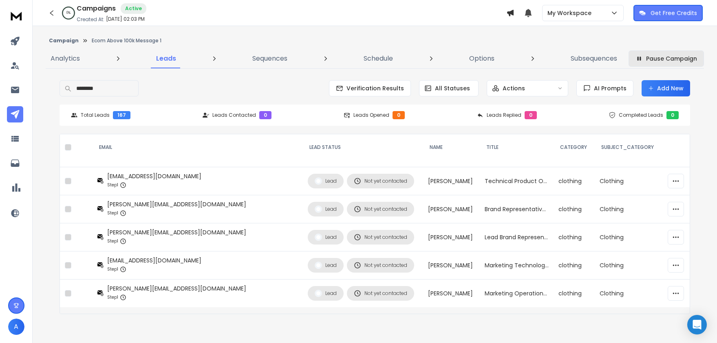
click at [676, 59] on button "Pause Campaign" at bounding box center [665, 59] width 75 height 16
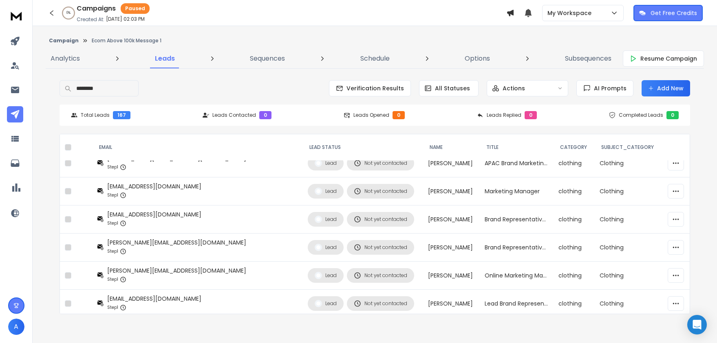
scroll to position [150, 0]
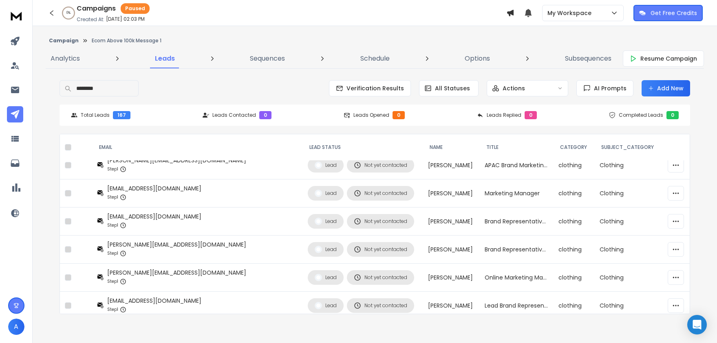
click at [48, 143] on div "******** Verification Results All Statuses Actions AI Prompts Add New Total Lea…" at bounding box center [375, 193] width 658 height 233
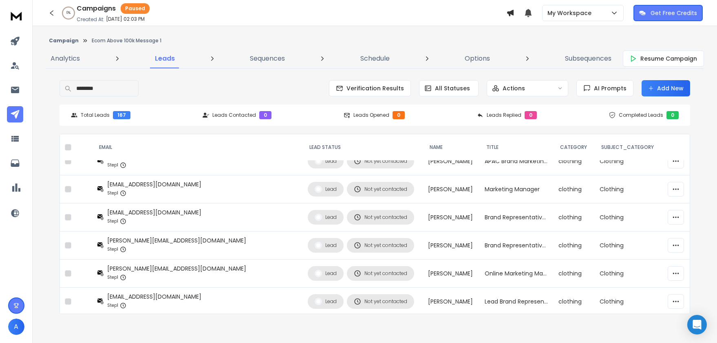
scroll to position [0, 0]
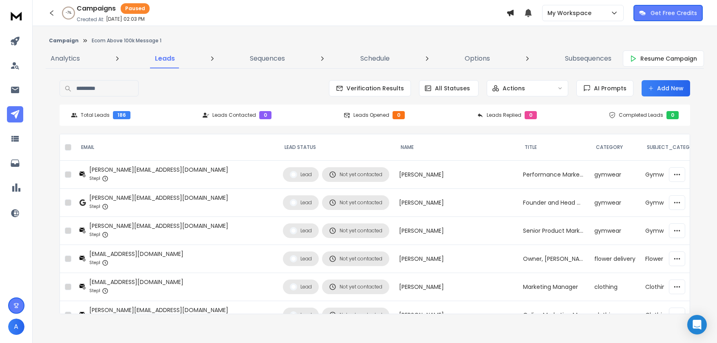
click at [90, 87] on input at bounding box center [98, 88] width 79 height 16
type input "**********"
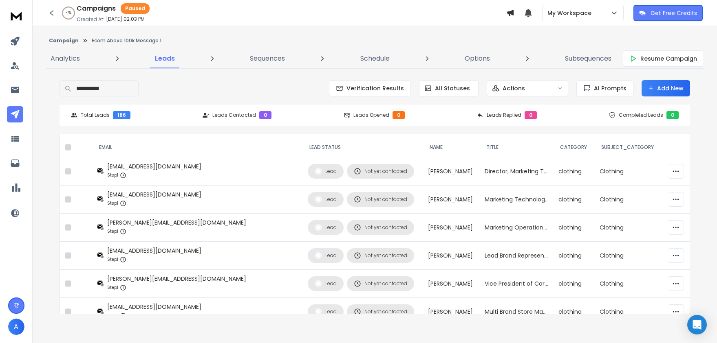
scroll to position [203, 0]
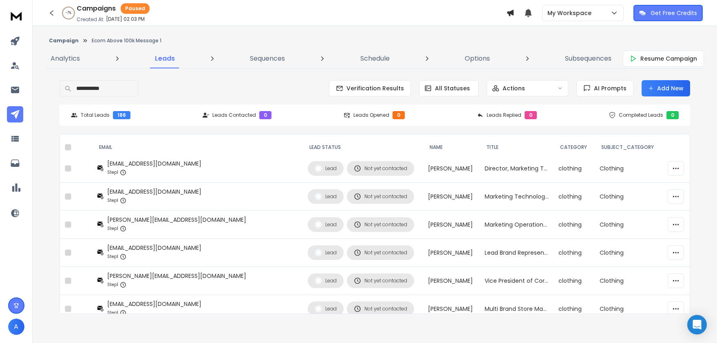
click at [66, 224] on button "button" at bounding box center [68, 225] width 7 height 7
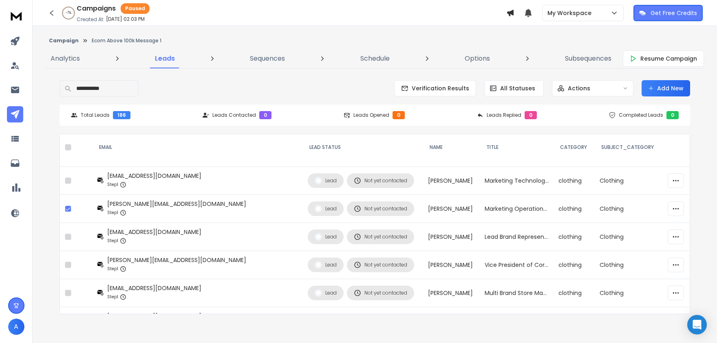
scroll to position [220, 0]
click at [67, 235] on button "button" at bounding box center [68, 235] width 7 height 7
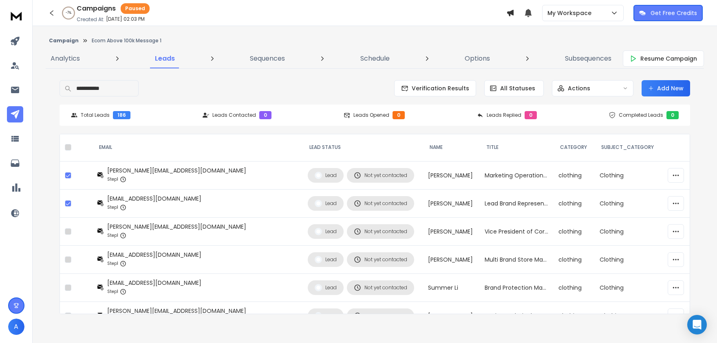
click at [68, 233] on button "button" at bounding box center [68, 232] width 7 height 7
drag, startPoint x: 68, startPoint y: 260, endPoint x: 84, endPoint y: 257, distance: 15.7
click at [68, 260] on button "button" at bounding box center [68, 260] width 7 height 7
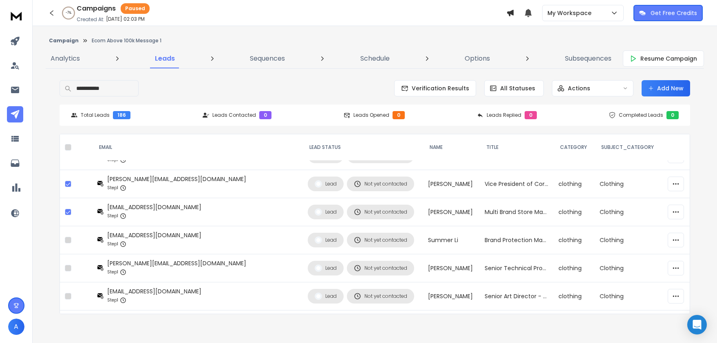
scroll to position [301, 0]
click at [69, 238] on button "button" at bounding box center [68, 239] width 7 height 7
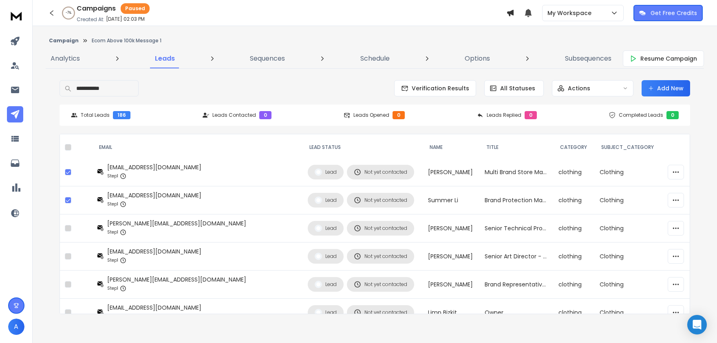
scroll to position [342, 0]
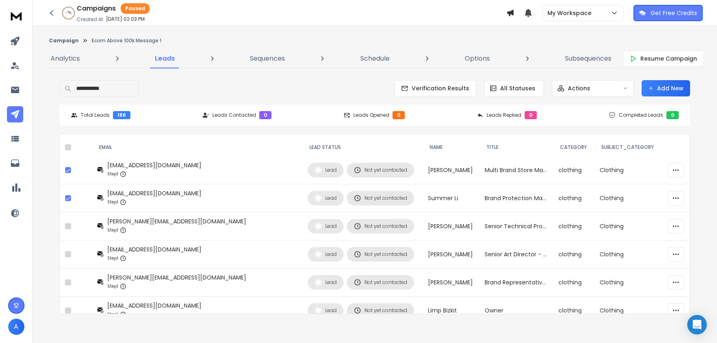
click at [69, 225] on button "button" at bounding box center [68, 226] width 7 height 7
click at [68, 253] on button "button" at bounding box center [68, 254] width 7 height 7
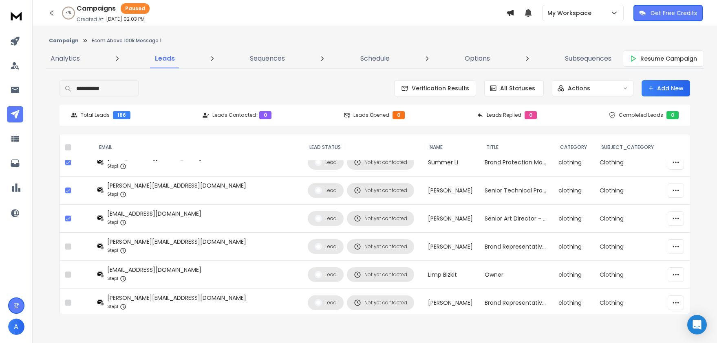
scroll to position [378, 0]
click at [67, 246] on button "button" at bounding box center [68, 246] width 7 height 7
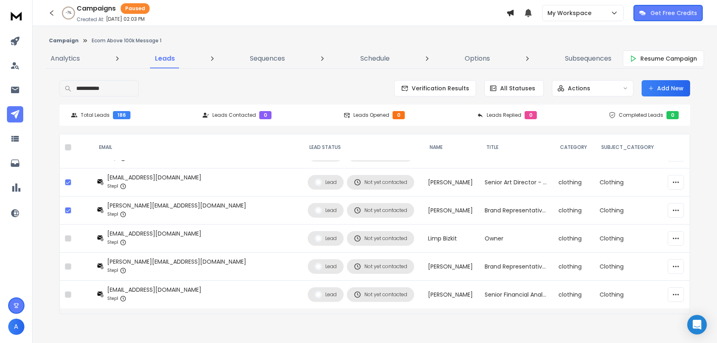
scroll to position [415, 0]
click at [69, 238] on button "button" at bounding box center [68, 237] width 7 height 7
click at [68, 264] on button "button" at bounding box center [68, 265] width 7 height 7
click at [69, 292] on button "button" at bounding box center [68, 293] width 7 height 7
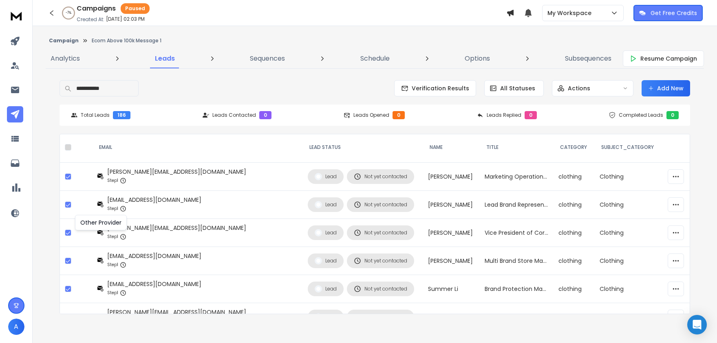
scroll to position [244, 0]
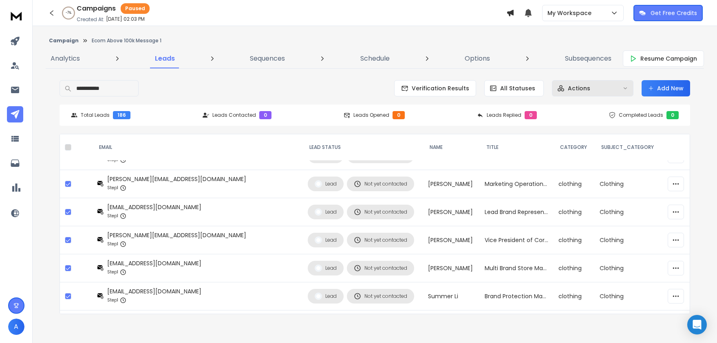
click at [595, 90] on div "Actions" at bounding box center [588, 88] width 62 height 8
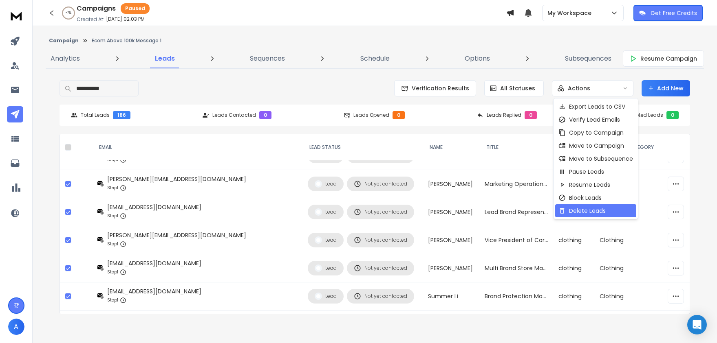
click at [574, 211] on p "Delete Leads" at bounding box center [587, 211] width 37 height 8
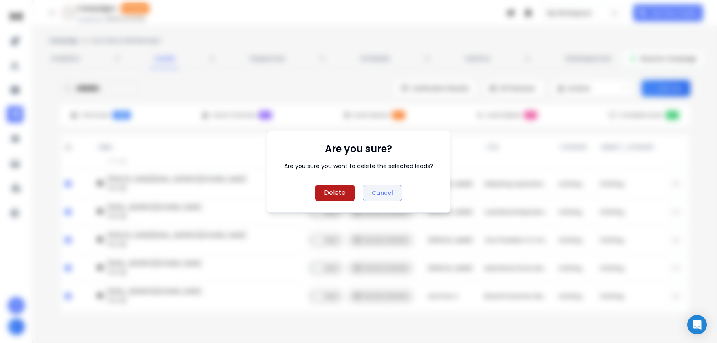
click at [333, 194] on button "Delete" at bounding box center [334, 193] width 39 height 16
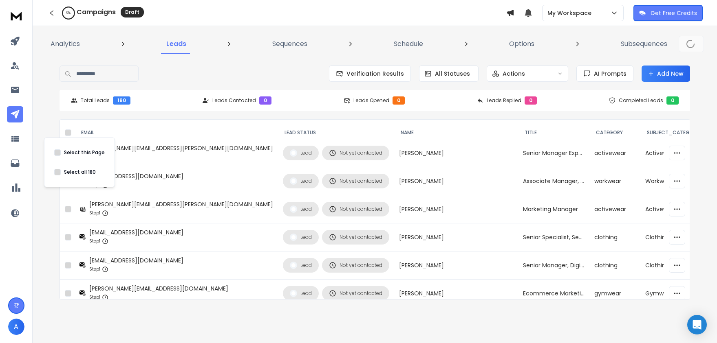
scroll to position [357, 0]
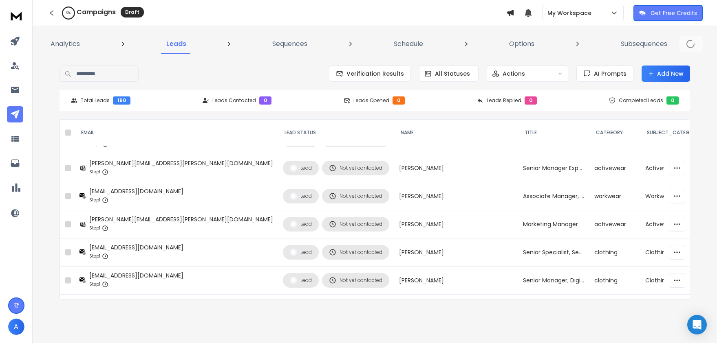
click at [99, 74] on input at bounding box center [98, 74] width 79 height 16
type input "********"
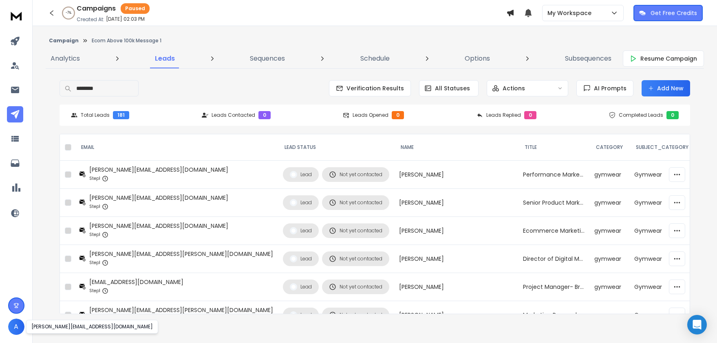
click at [15, 327] on span "A" at bounding box center [16, 327] width 16 height 16
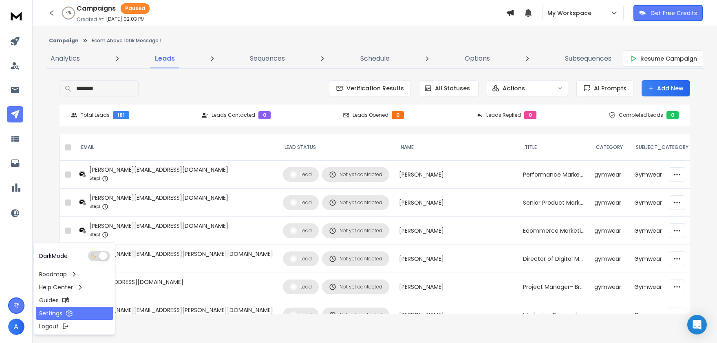
click at [50, 314] on p "Settings" at bounding box center [50, 314] width 23 height 8
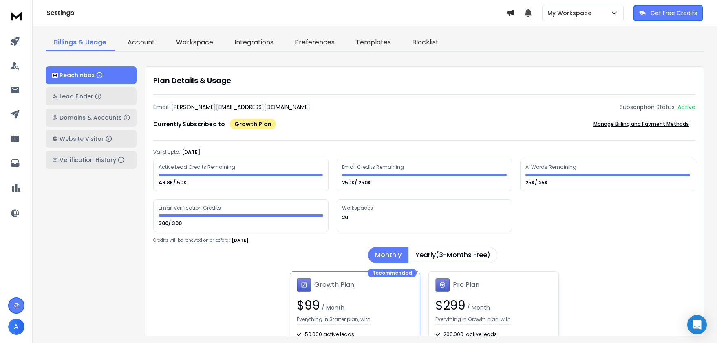
click at [141, 42] on link "Account" at bounding box center [141, 42] width 44 height 17
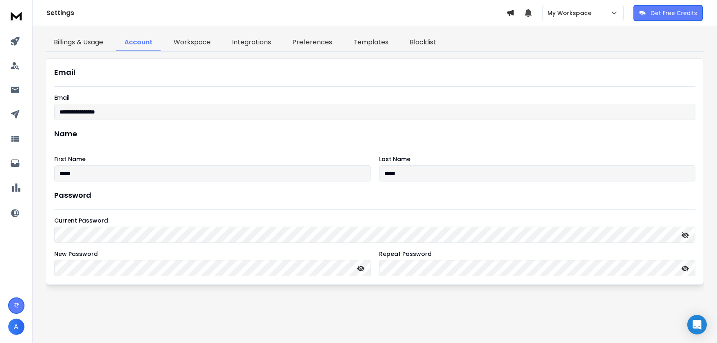
click at [185, 42] on link "Workspace" at bounding box center [191, 42] width 53 height 17
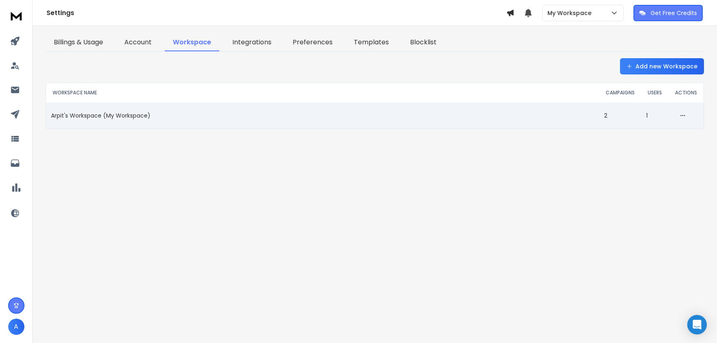
click at [315, 115] on td "Arpit's Workspace (My Workspace)" at bounding box center [322, 116] width 553 height 26
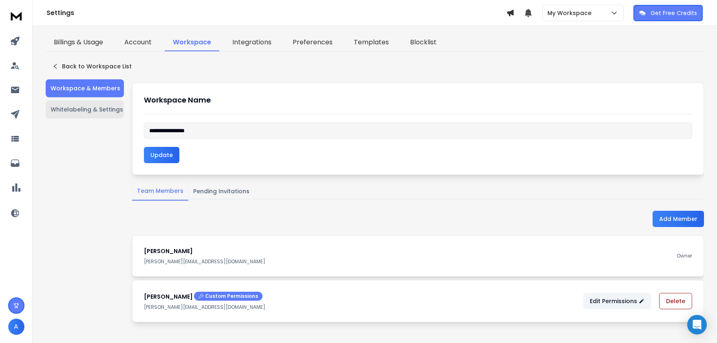
scroll to position [8, 0]
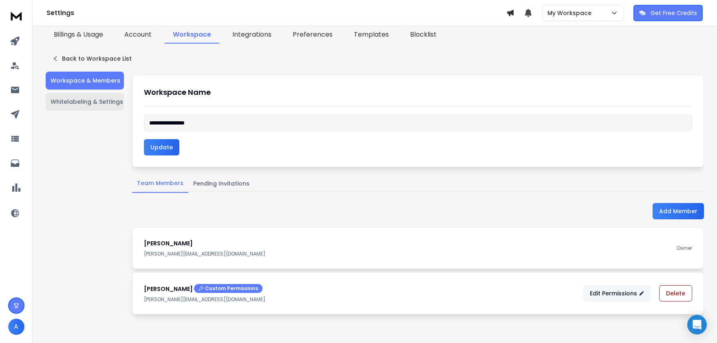
click at [608, 294] on button "Edit Permissions" at bounding box center [617, 294] width 68 height 16
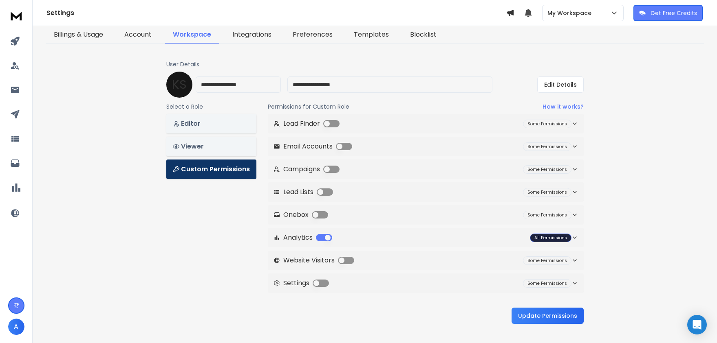
scroll to position [37, 0]
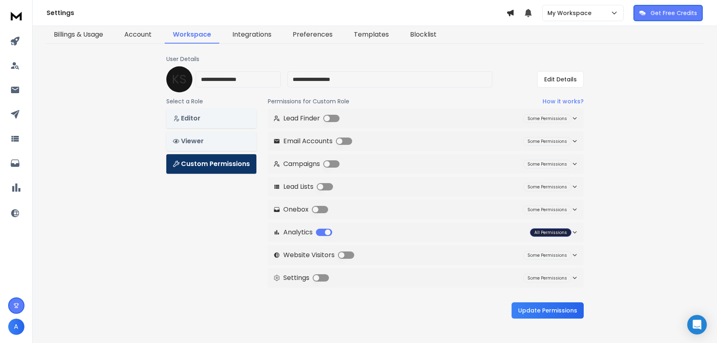
click at [574, 163] on icon "button" at bounding box center [574, 164] width 7 height 7
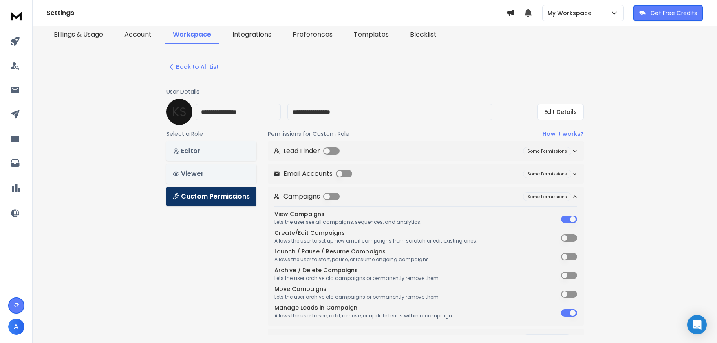
scroll to position [0, 0]
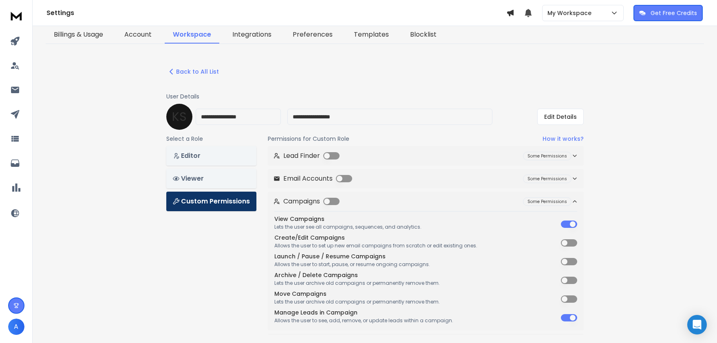
click at [575, 202] on icon "button" at bounding box center [574, 201] width 7 height 7
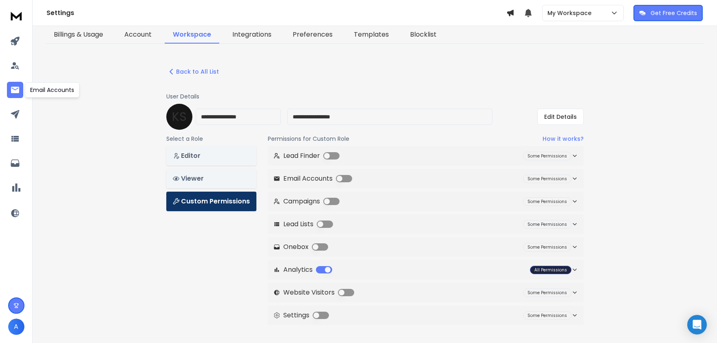
click at [16, 90] on icon at bounding box center [15, 90] width 8 height 7
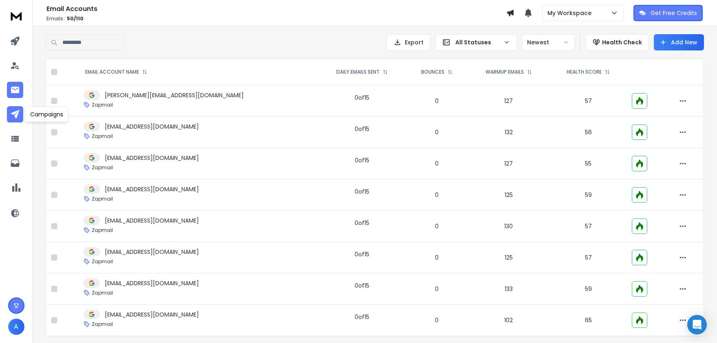
click at [17, 117] on icon at bounding box center [15, 115] width 10 height 10
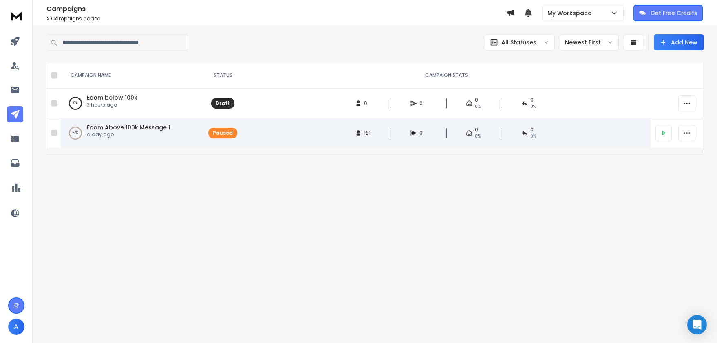
click at [136, 126] on span "Ecom Above 100k Message 1" at bounding box center [129, 127] width 84 height 8
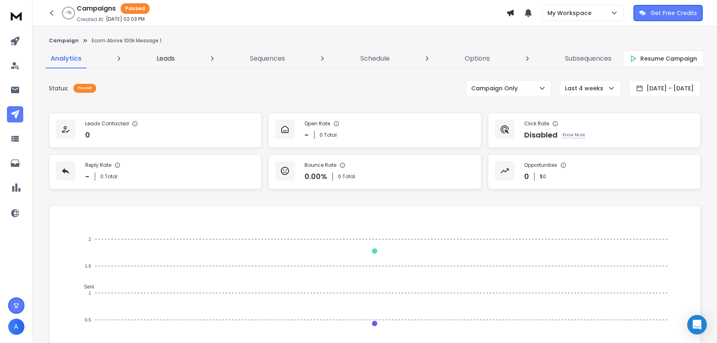
click at [163, 56] on p "Leads" at bounding box center [165, 59] width 18 height 10
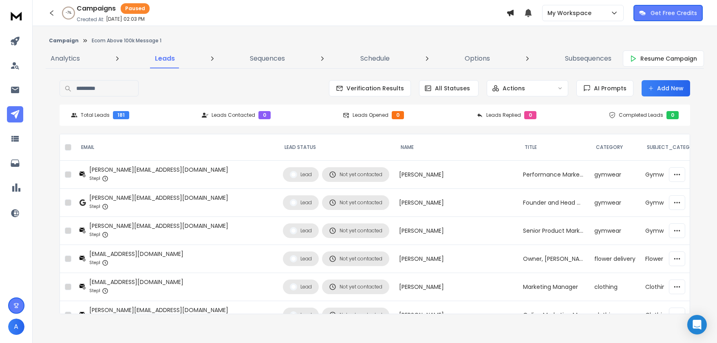
click at [108, 85] on input at bounding box center [98, 88] width 79 height 16
type input "********"
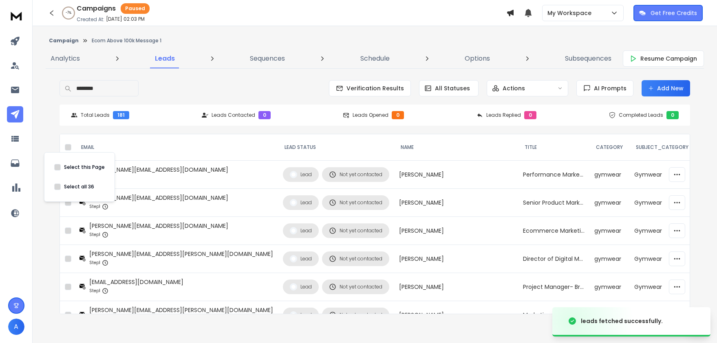
click at [57, 187] on button "Select this Page" at bounding box center [57, 187] width 7 height 7
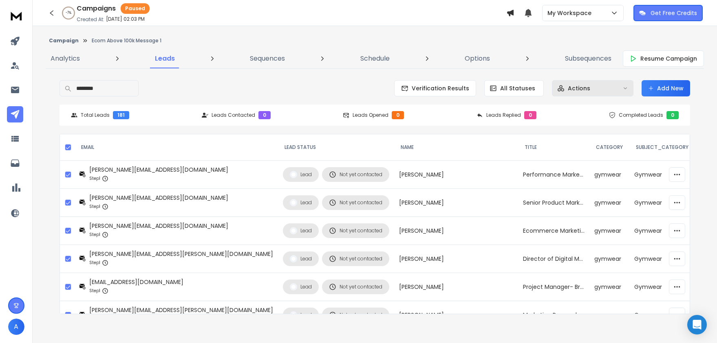
click at [574, 89] on p "Actions" at bounding box center [578, 88] width 22 height 8
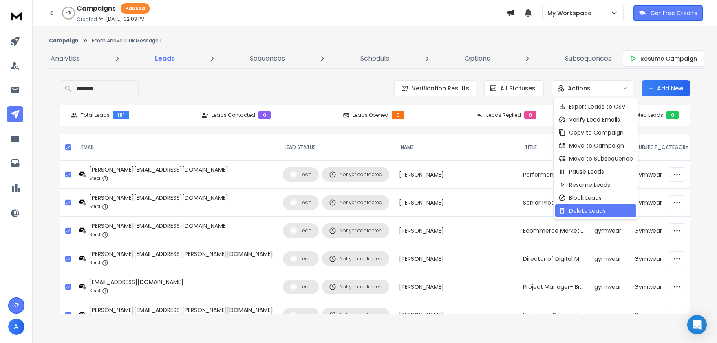
click at [580, 211] on p "Delete Leads" at bounding box center [587, 211] width 37 height 8
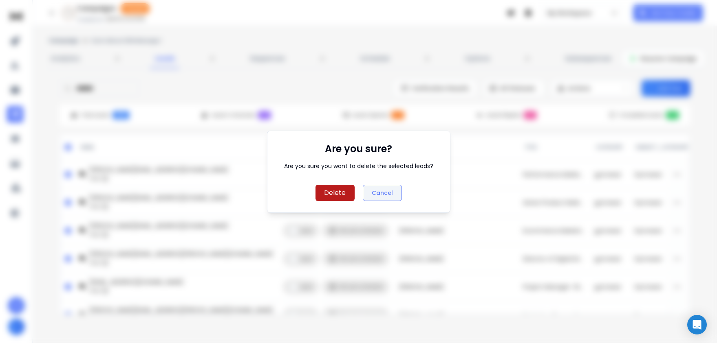
click at [333, 194] on button "Delete" at bounding box center [334, 193] width 39 height 16
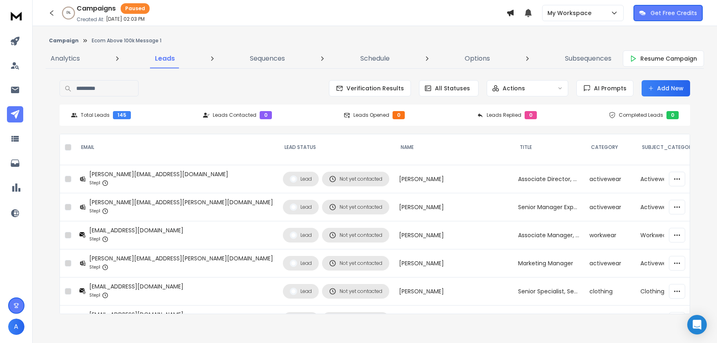
scroll to position [274, 0]
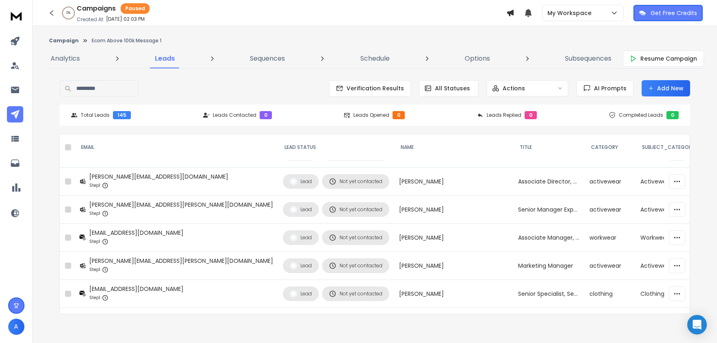
click at [83, 86] on input at bounding box center [98, 88] width 79 height 16
type input "****"
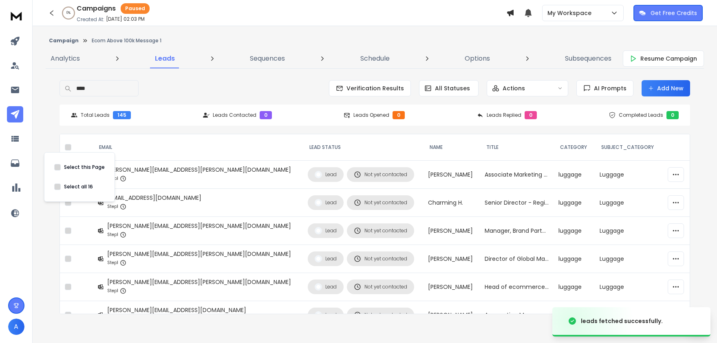
click at [57, 187] on button "Select this Page" at bounding box center [57, 187] width 7 height 7
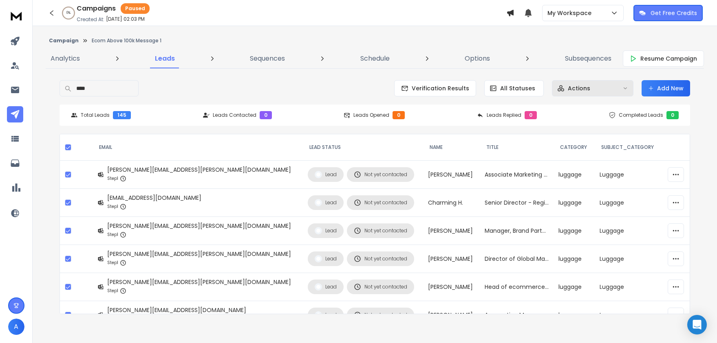
click at [594, 88] on div "Actions" at bounding box center [588, 88] width 62 height 8
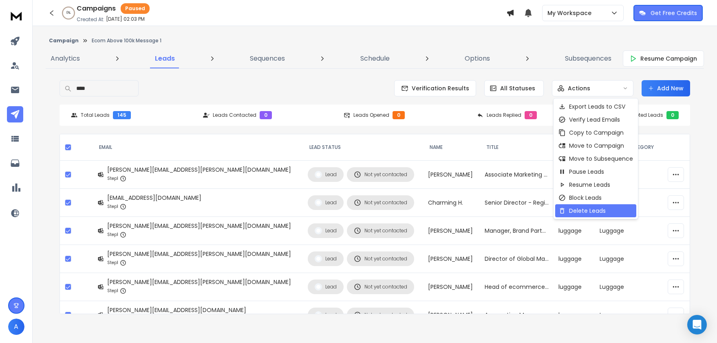
click at [583, 213] on p "Delete Leads" at bounding box center [587, 211] width 37 height 8
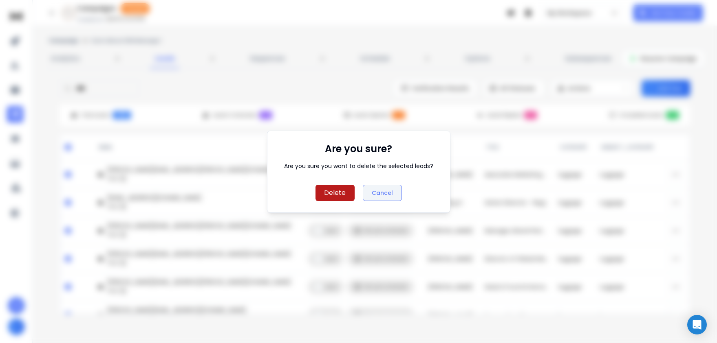
click at [328, 194] on button "Delete" at bounding box center [334, 193] width 39 height 16
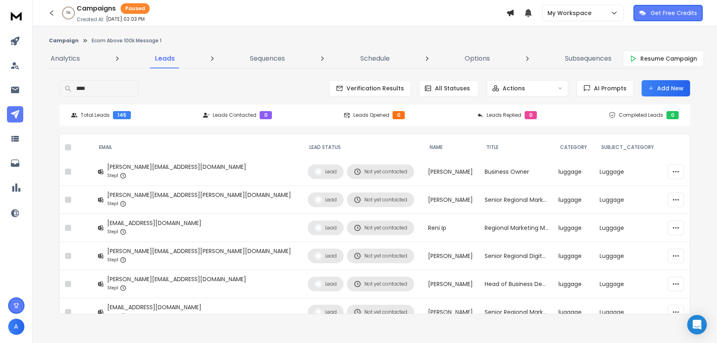
scroll to position [303, 0]
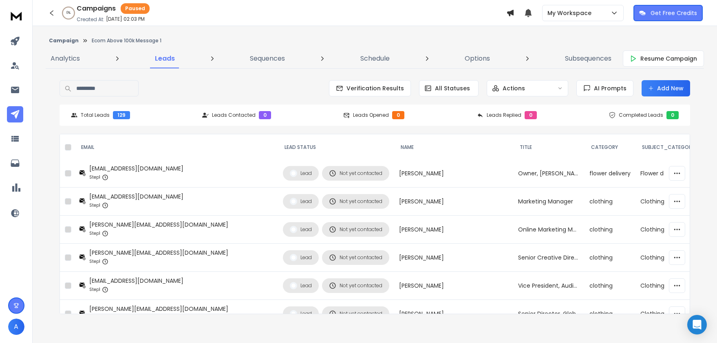
scroll to position [29, 0]
click at [116, 87] on input at bounding box center [98, 88] width 79 height 16
type input "**********"
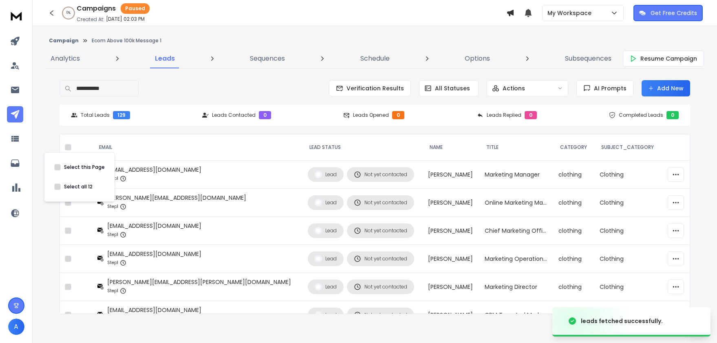
click at [59, 187] on button "Select this Page" at bounding box center [57, 187] width 7 height 7
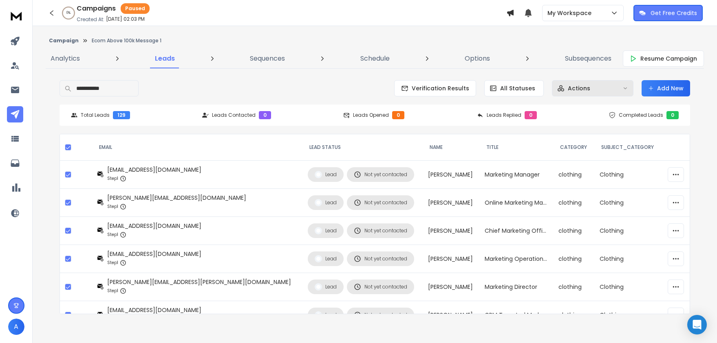
click at [585, 88] on p "Actions" at bounding box center [578, 88] width 22 height 8
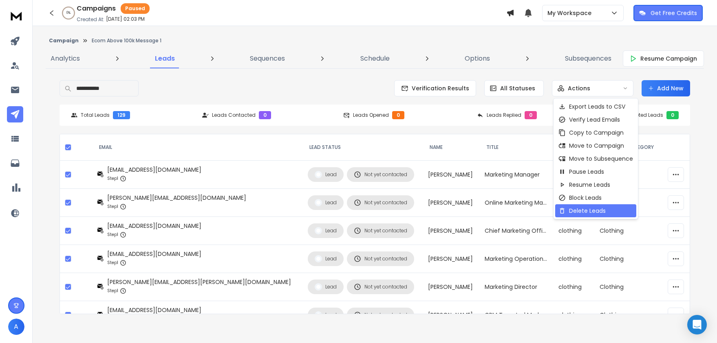
click at [600, 209] on p "Delete Leads" at bounding box center [587, 211] width 37 height 8
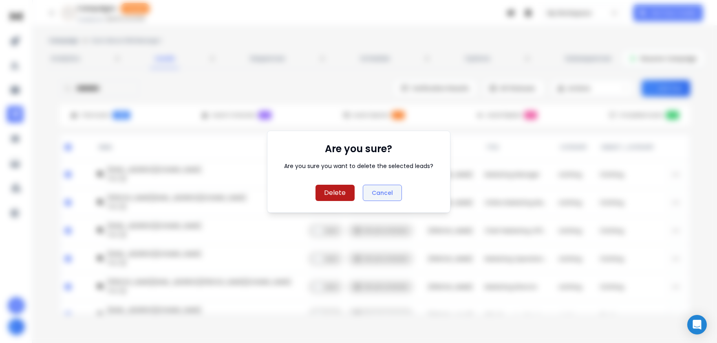
click at [321, 193] on button "Delete" at bounding box center [334, 193] width 39 height 16
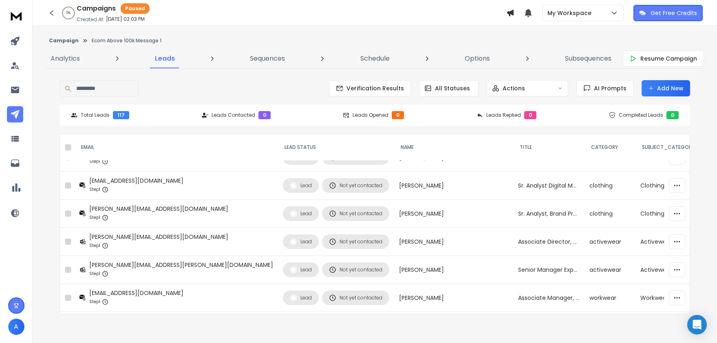
scroll to position [158, 0]
click at [95, 88] on input at bounding box center [98, 88] width 79 height 16
paste input "**********"
type input "**********"
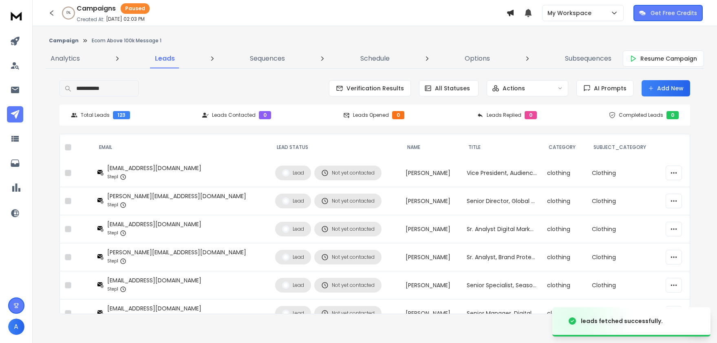
scroll to position [0, 0]
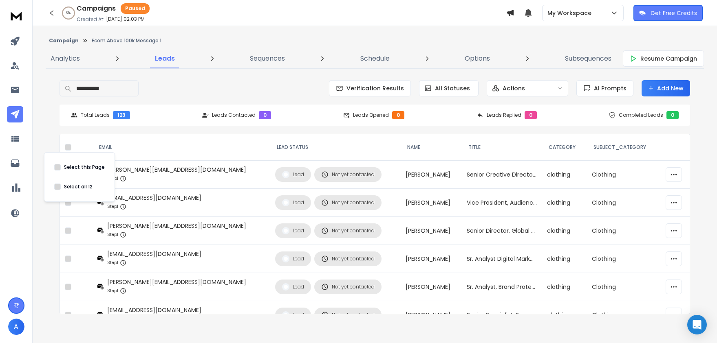
click at [56, 187] on button "Select this Page" at bounding box center [57, 187] width 7 height 7
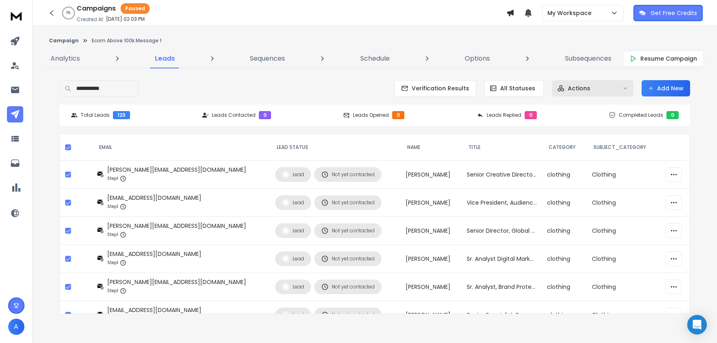
click at [585, 88] on p "Actions" at bounding box center [578, 88] width 22 height 8
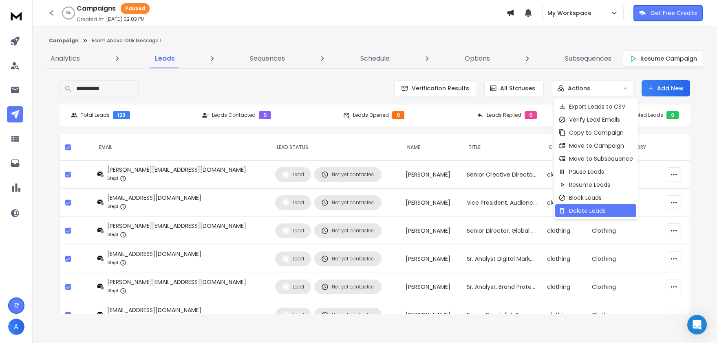
click at [572, 209] on p "Delete Leads" at bounding box center [587, 211] width 37 height 8
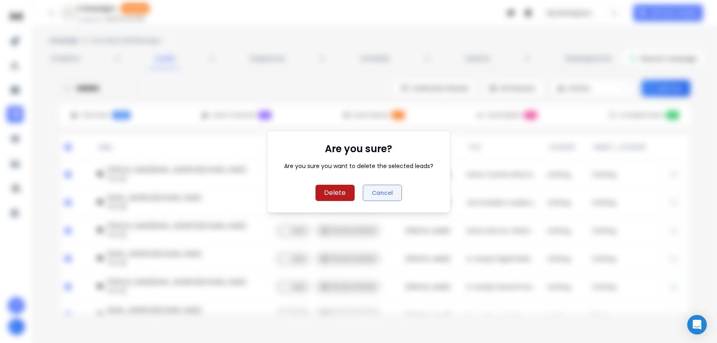
click at [329, 191] on button "Delete" at bounding box center [334, 193] width 39 height 16
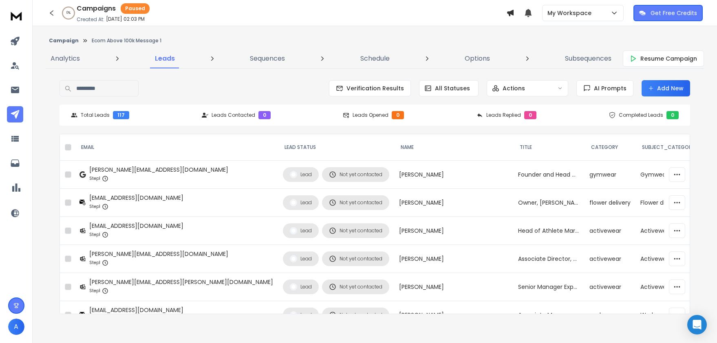
click at [111, 89] on input at bounding box center [98, 88] width 79 height 16
type input "*******"
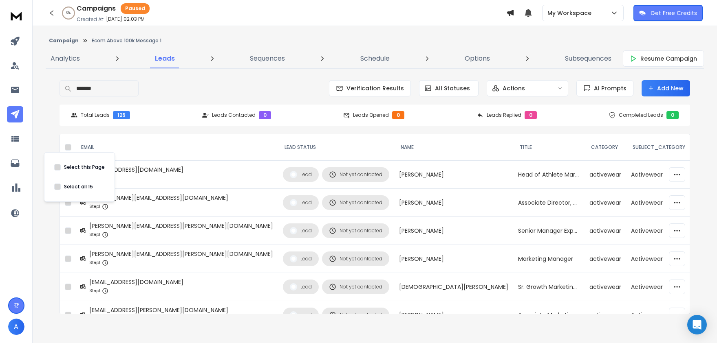
click at [57, 186] on button "Select this Page" at bounding box center [57, 187] width 7 height 7
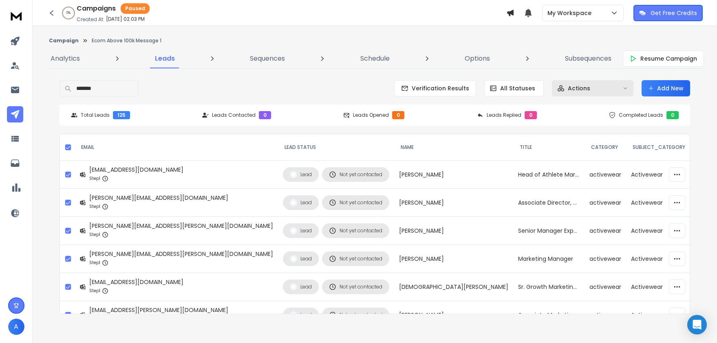
click at [576, 89] on p "Actions" at bounding box center [578, 88] width 22 height 8
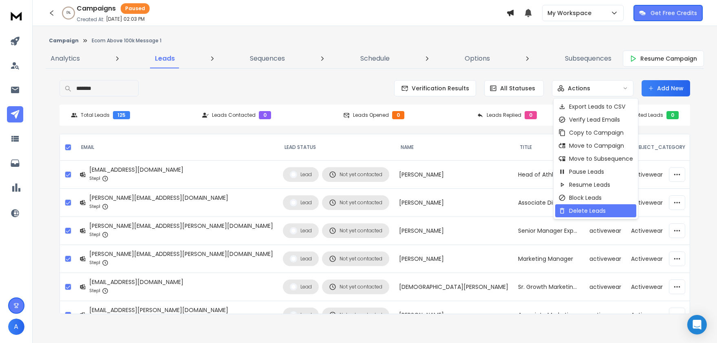
click at [581, 211] on p "Delete Leads" at bounding box center [587, 211] width 37 height 8
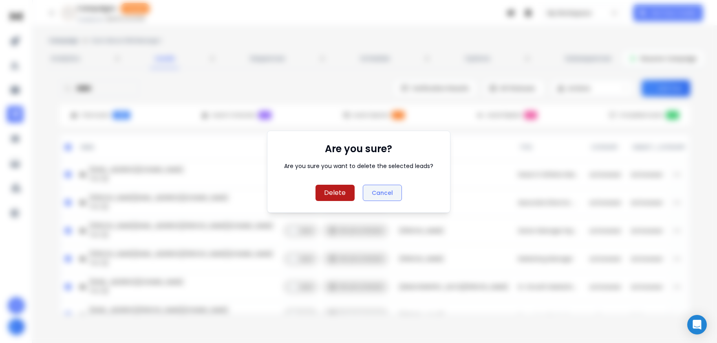
click at [341, 194] on button "Delete" at bounding box center [334, 193] width 39 height 16
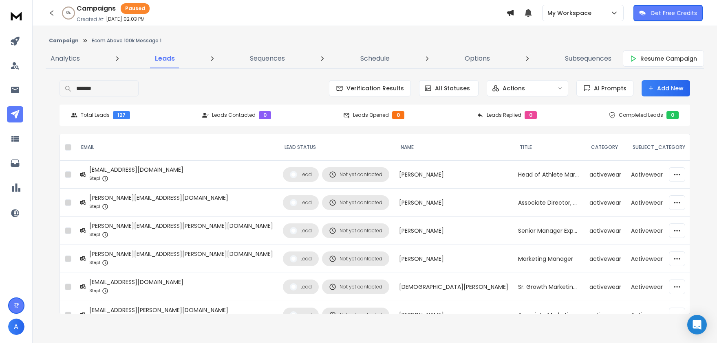
click at [83, 88] on input "*******" at bounding box center [98, 88] width 79 height 16
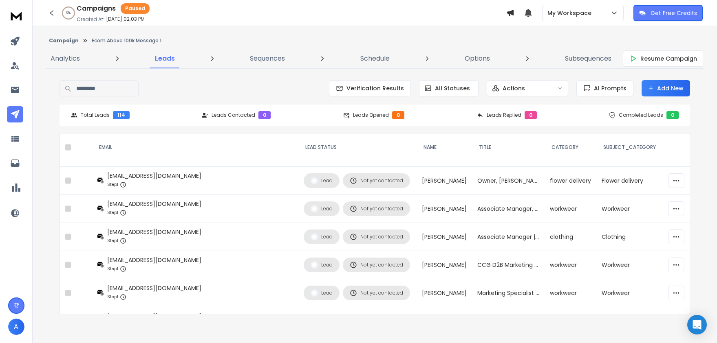
scroll to position [20, 0]
click at [119, 88] on input at bounding box center [98, 88] width 79 height 16
type input "******"
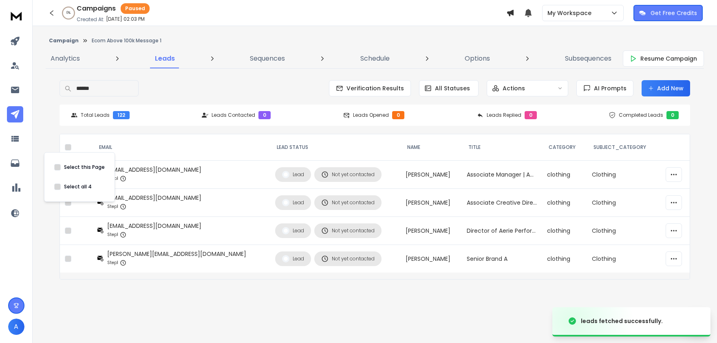
click at [56, 187] on button "Select this Page" at bounding box center [57, 187] width 7 height 7
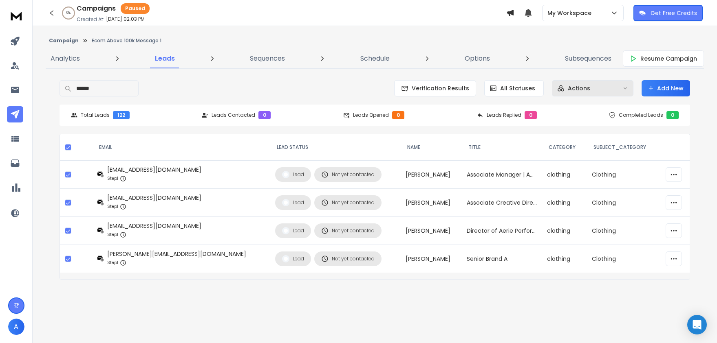
click at [574, 89] on p "Actions" at bounding box center [578, 88] width 22 height 8
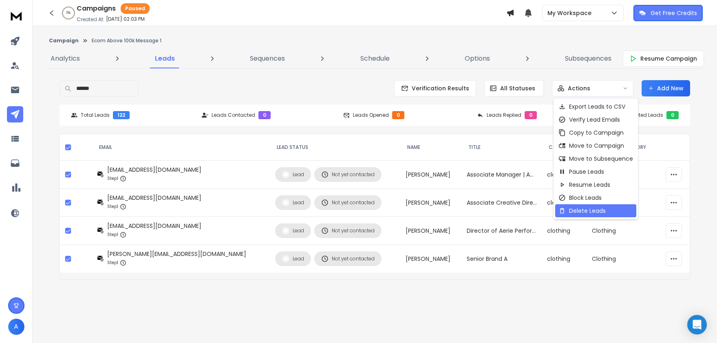
click at [576, 210] on p "Delete Leads" at bounding box center [587, 211] width 37 height 8
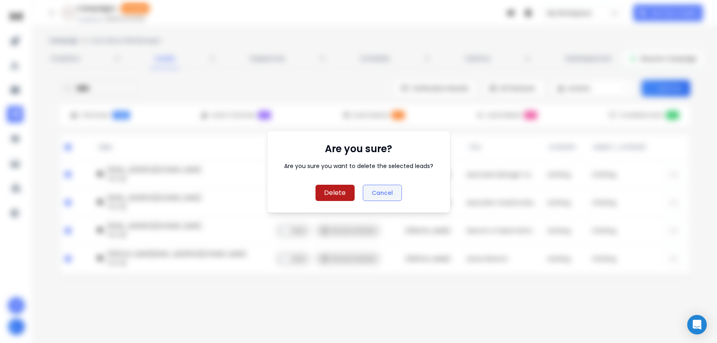
click at [339, 194] on button "Delete" at bounding box center [334, 193] width 39 height 16
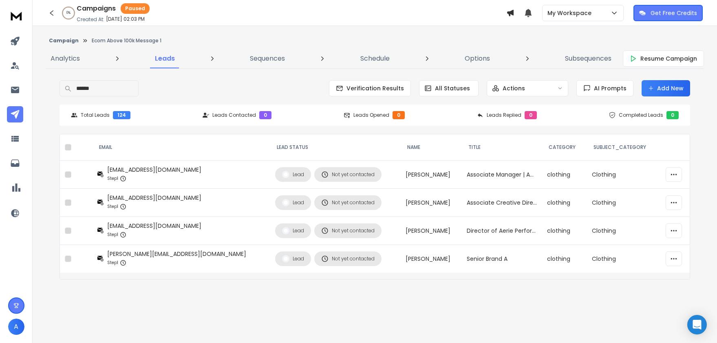
click at [95, 88] on input "******" at bounding box center [98, 88] width 79 height 16
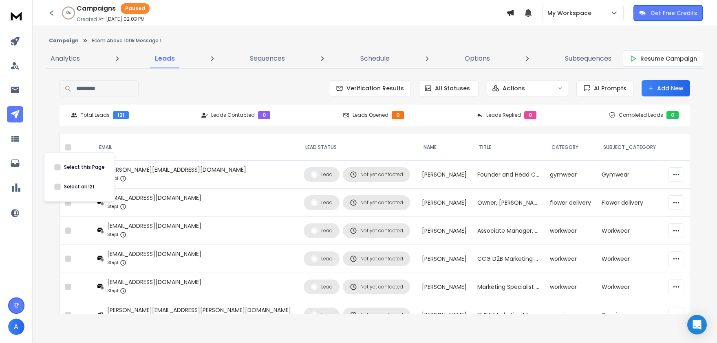
click at [57, 188] on button "Select this Page" at bounding box center [57, 187] width 7 height 7
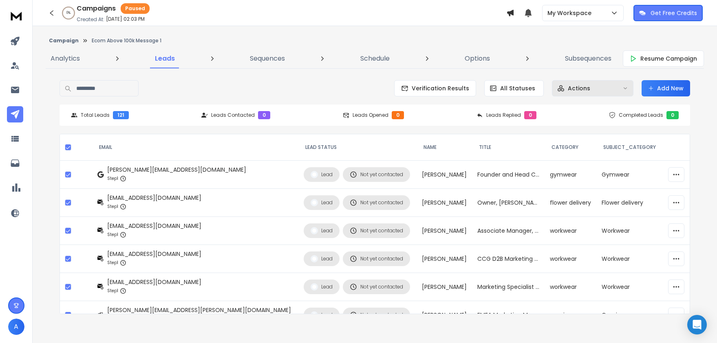
click at [580, 86] on p "Actions" at bounding box center [578, 88] width 22 height 8
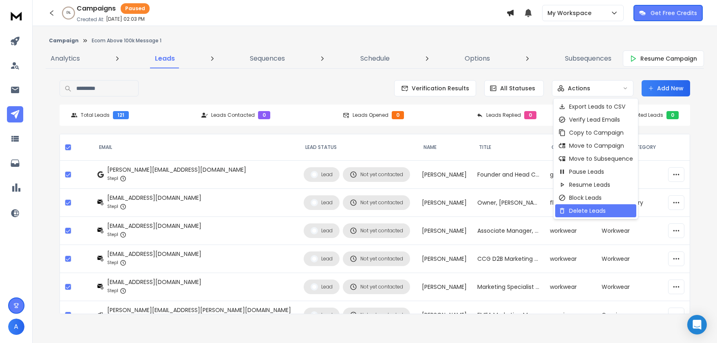
click at [585, 211] on p "Delete Leads" at bounding box center [587, 211] width 37 height 8
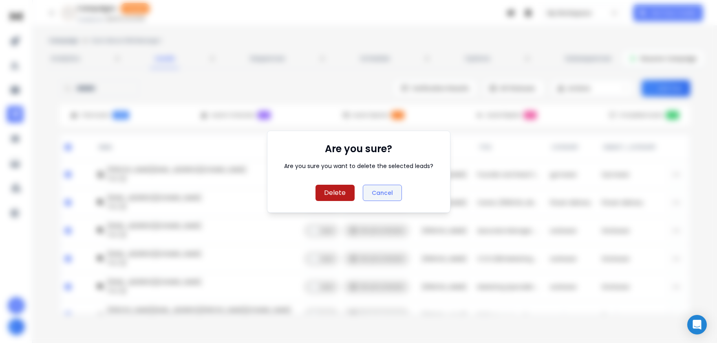
click at [340, 193] on button "Delete" at bounding box center [334, 193] width 39 height 16
